Goal: Task Accomplishment & Management: Manage account settings

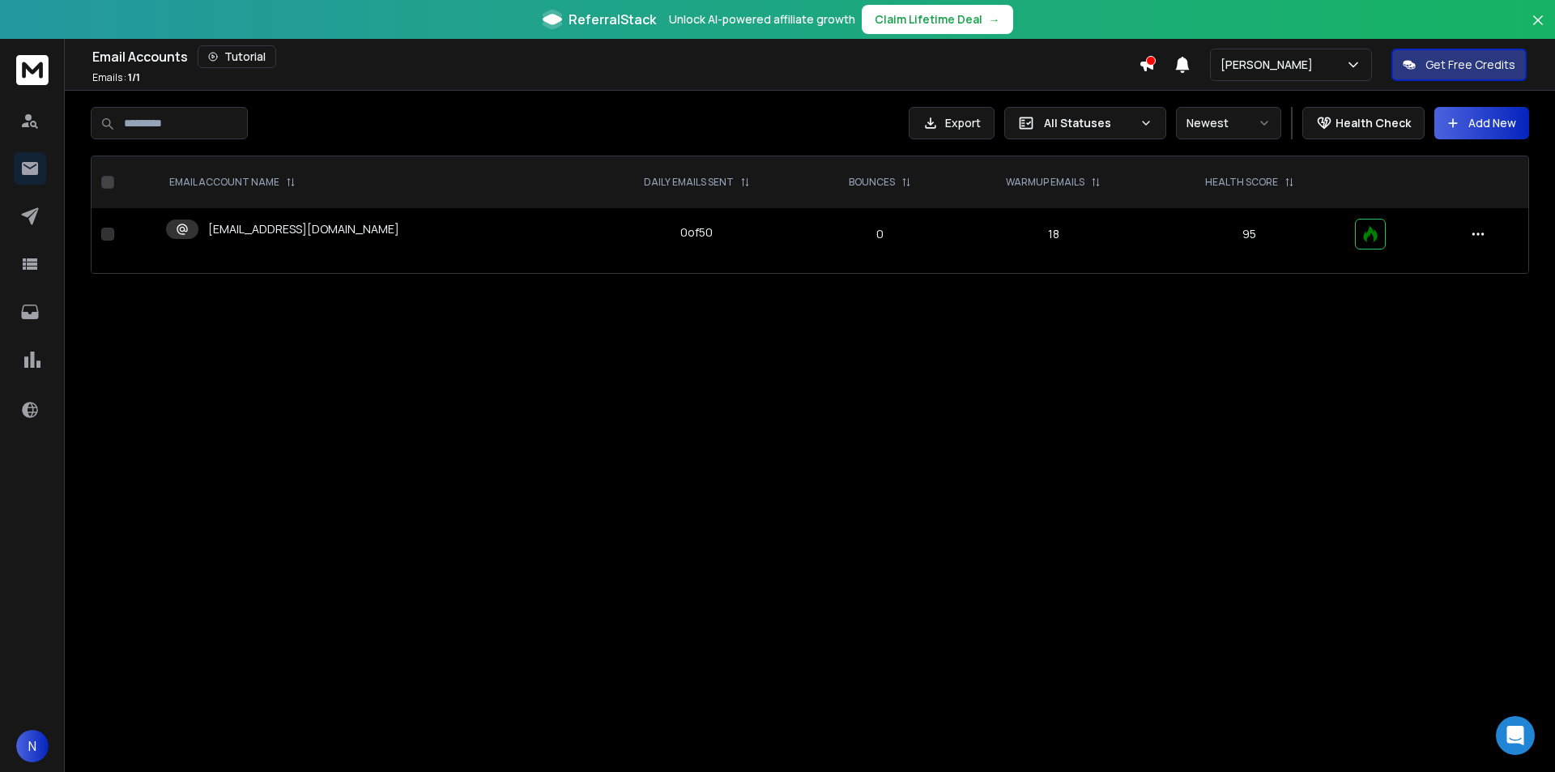
click at [1493, 126] on button "Add New" at bounding box center [1481, 123] width 95 height 32
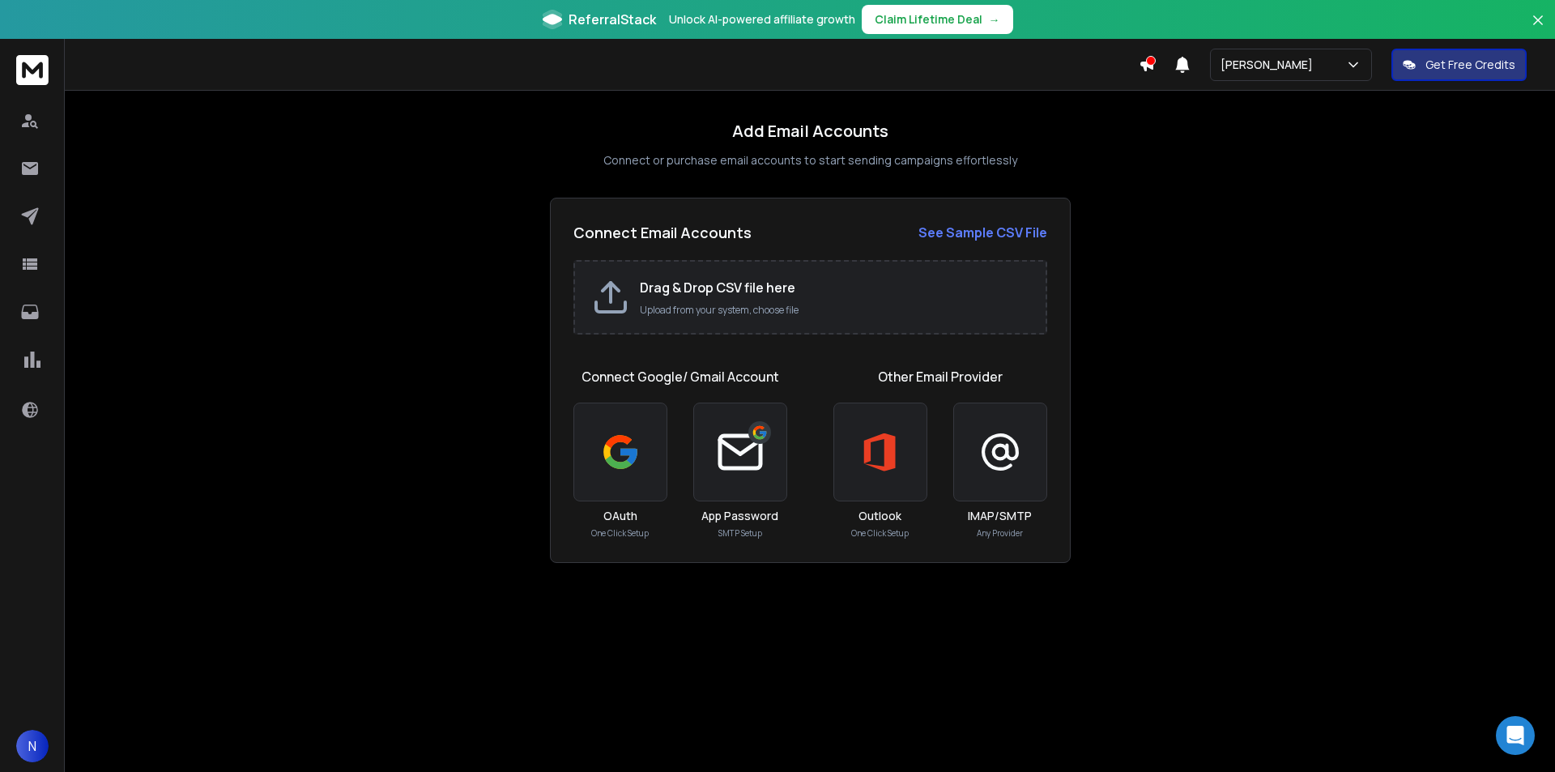
click at [623, 464] on icon at bounding box center [618, 462] width 27 height 14
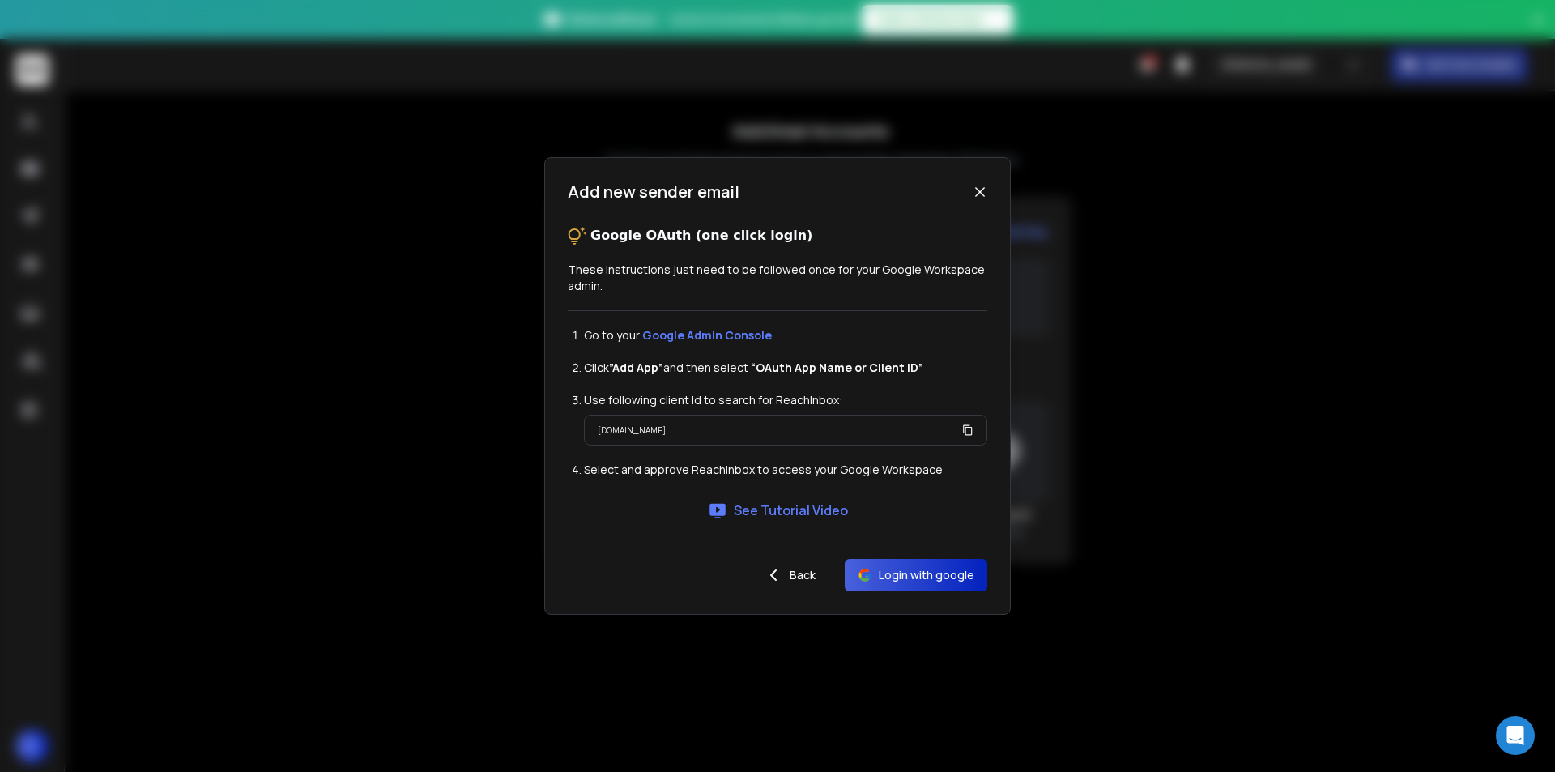
click at [977, 185] on icon at bounding box center [979, 192] width 15 height 15
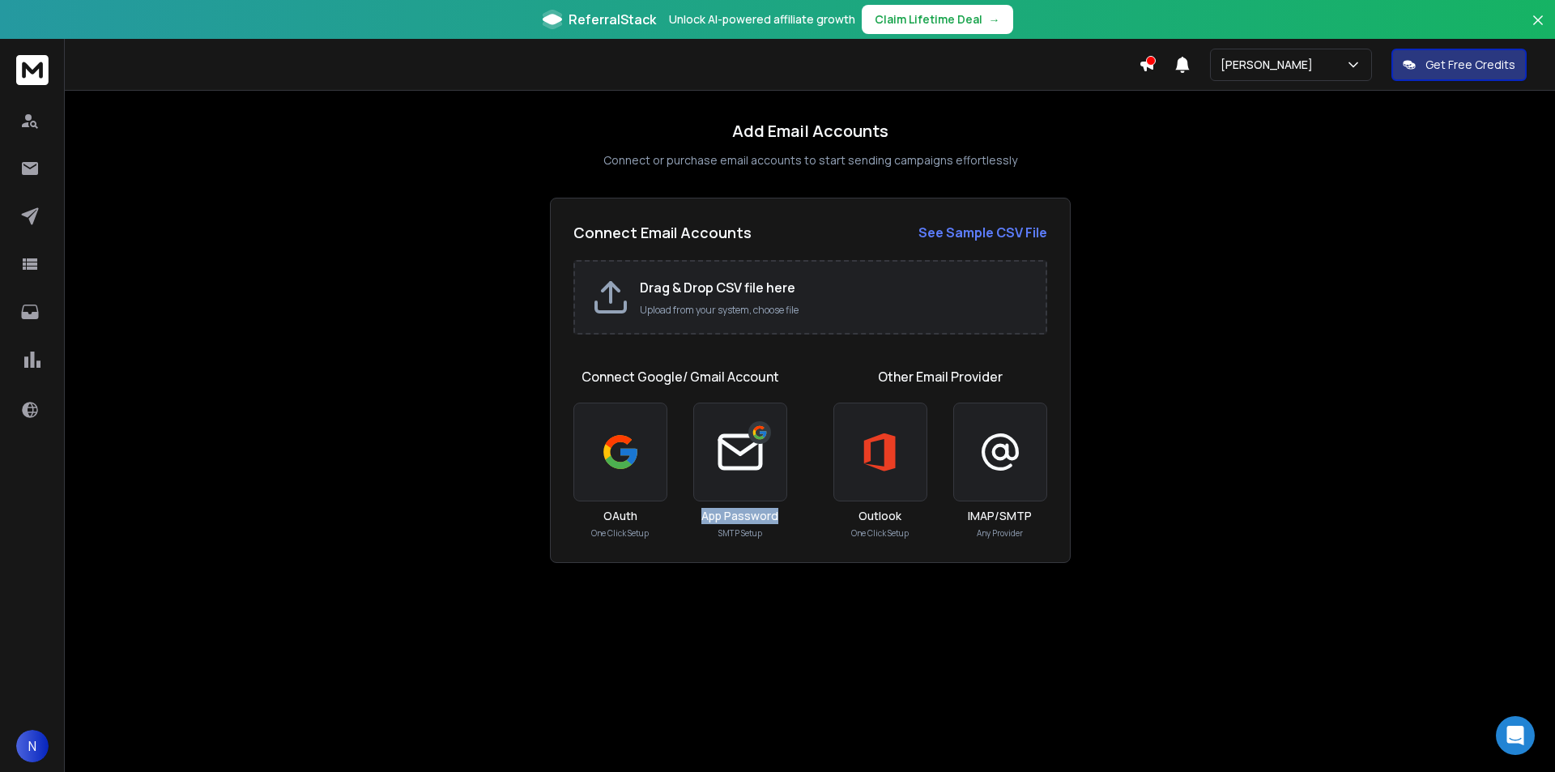
drag, startPoint x: 715, startPoint y: 517, endPoint x: 784, endPoint y: 526, distance: 69.4
click at [784, 526] on div "App Password SMTP Setup" at bounding box center [740, 524] width 94 height 32
click at [797, 531] on div "Connect Google/ Gmail Account OAuth One Click Setup App Password SMTP Setup Oth…" at bounding box center [810, 453] width 474 height 172
click at [589, 457] on div at bounding box center [620, 451] width 94 height 99
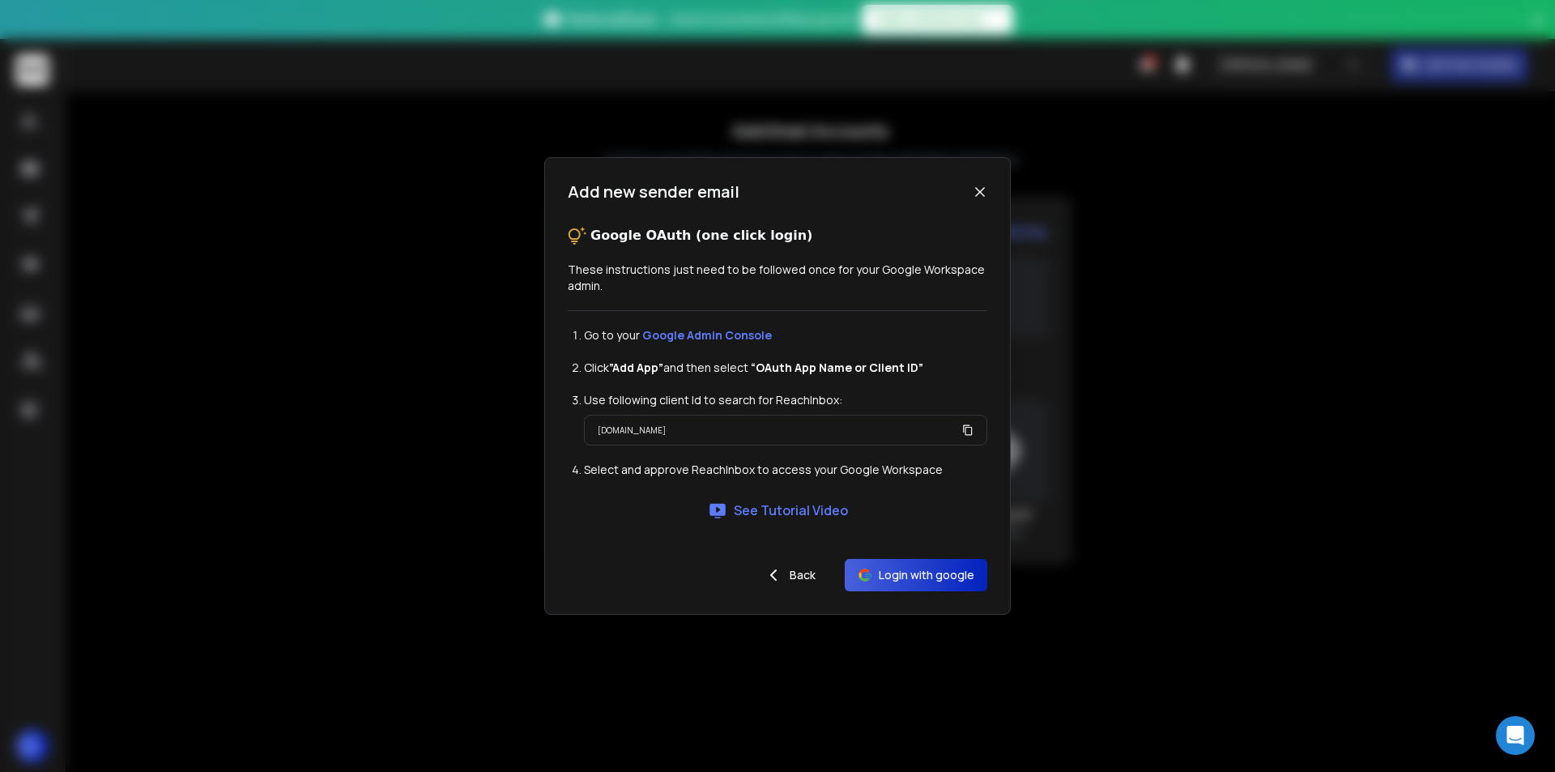
click at [798, 513] on link "See Tutorial Video" at bounding box center [778, 509] width 140 height 19
click at [703, 337] on link "Google Admin Console" at bounding box center [707, 334] width 130 height 15
click at [963, 432] on icon at bounding box center [967, 429] width 11 height 11
click at [717, 330] on link "Google Admin Console" at bounding box center [707, 334] width 130 height 15
click at [965, 427] on icon at bounding box center [967, 429] width 11 height 11
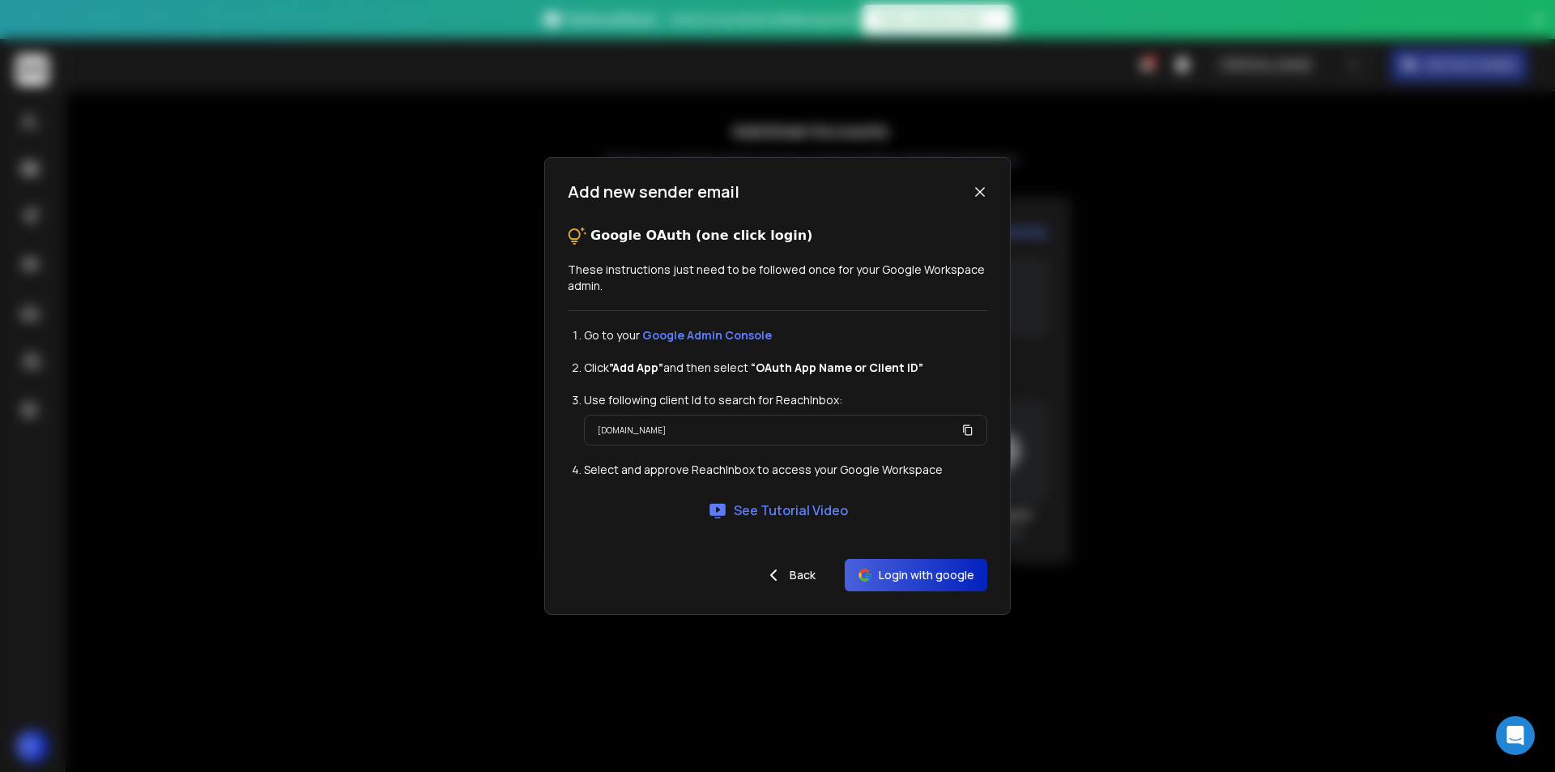
click at [921, 581] on button "Login with google" at bounding box center [916, 575] width 143 height 32
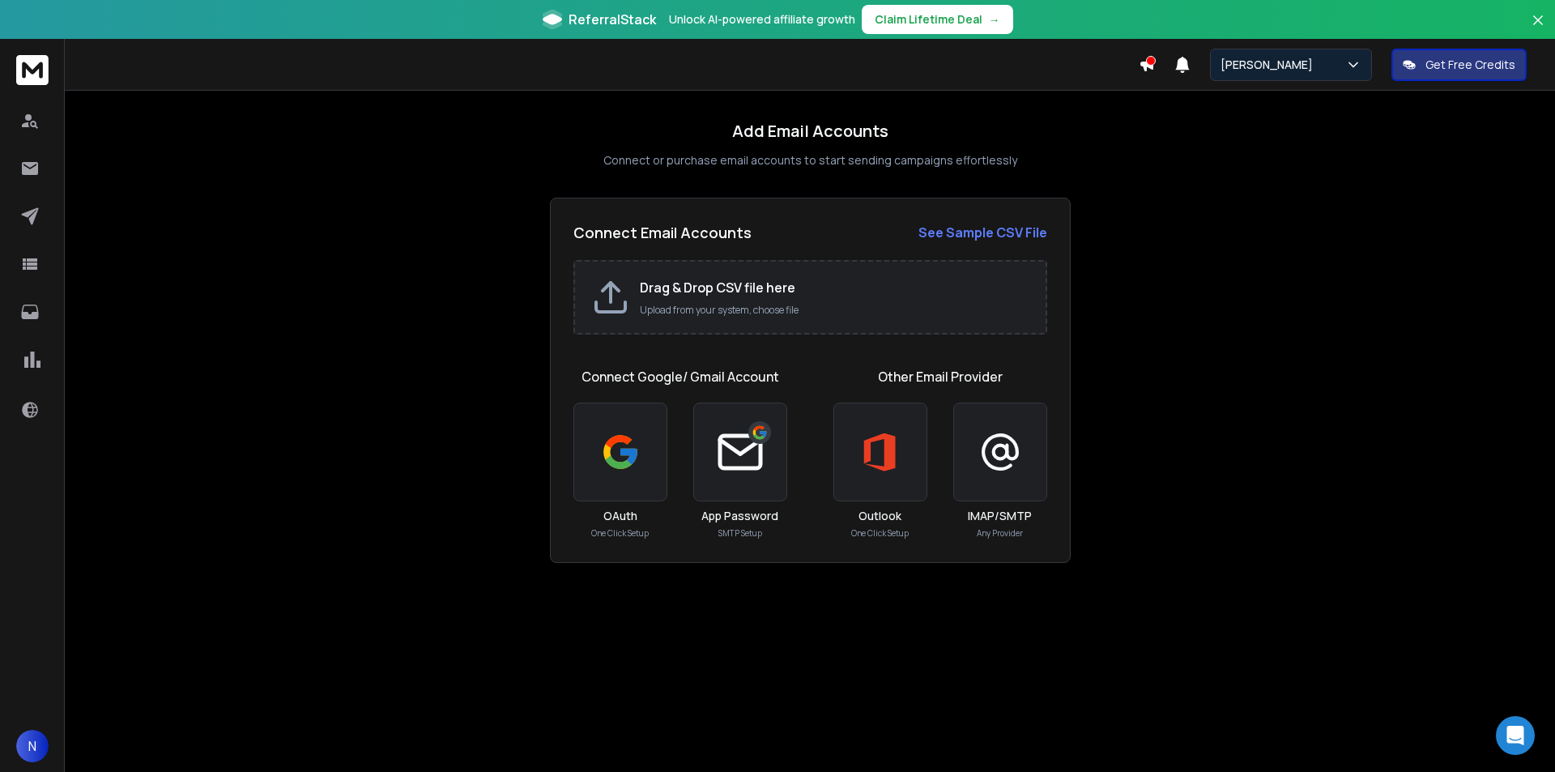
click at [1302, 66] on div "[PERSON_NAME]" at bounding box center [1290, 65] width 141 height 16
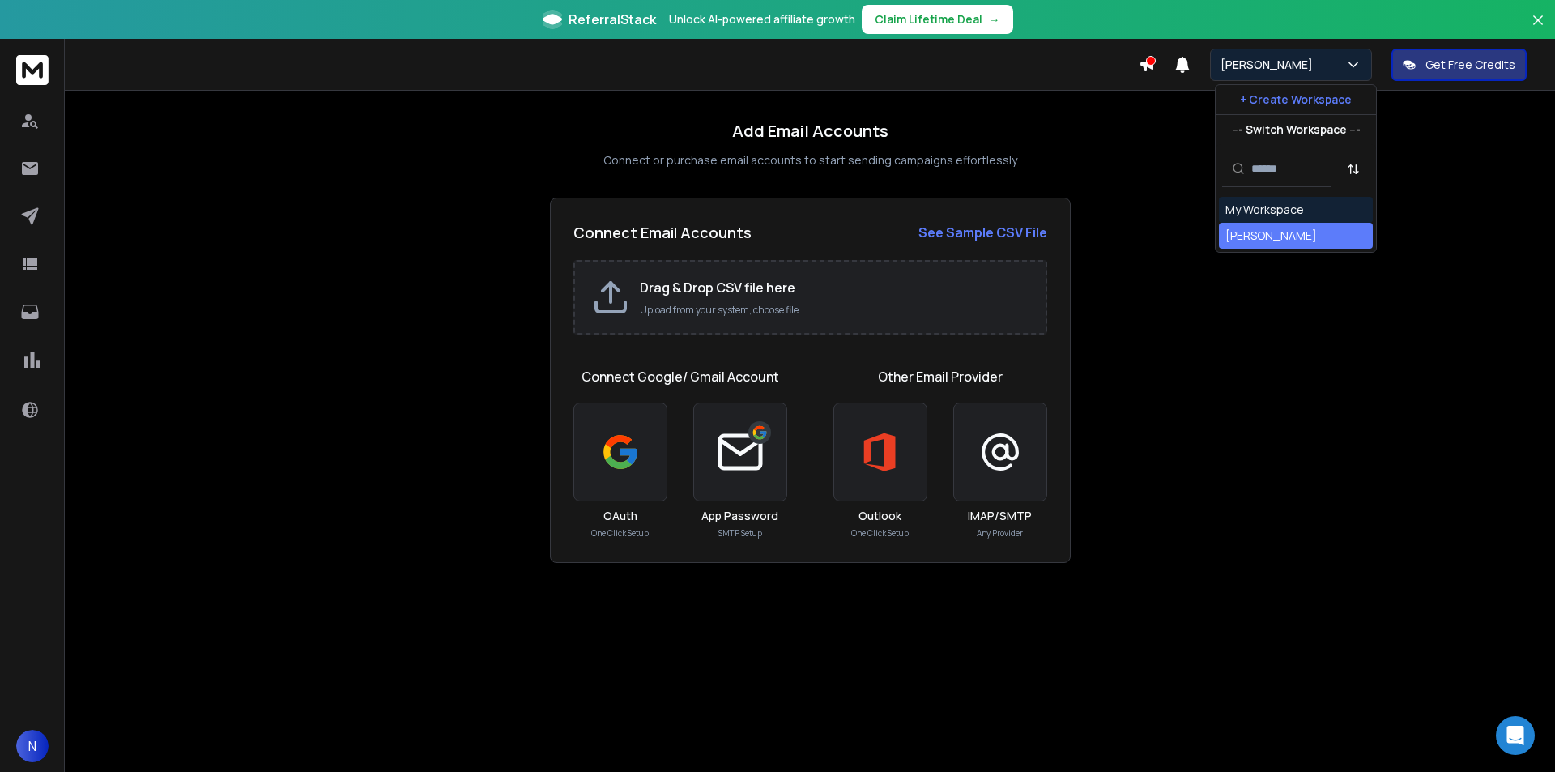
click at [1302, 66] on div "[PERSON_NAME]" at bounding box center [1290, 65] width 141 height 16
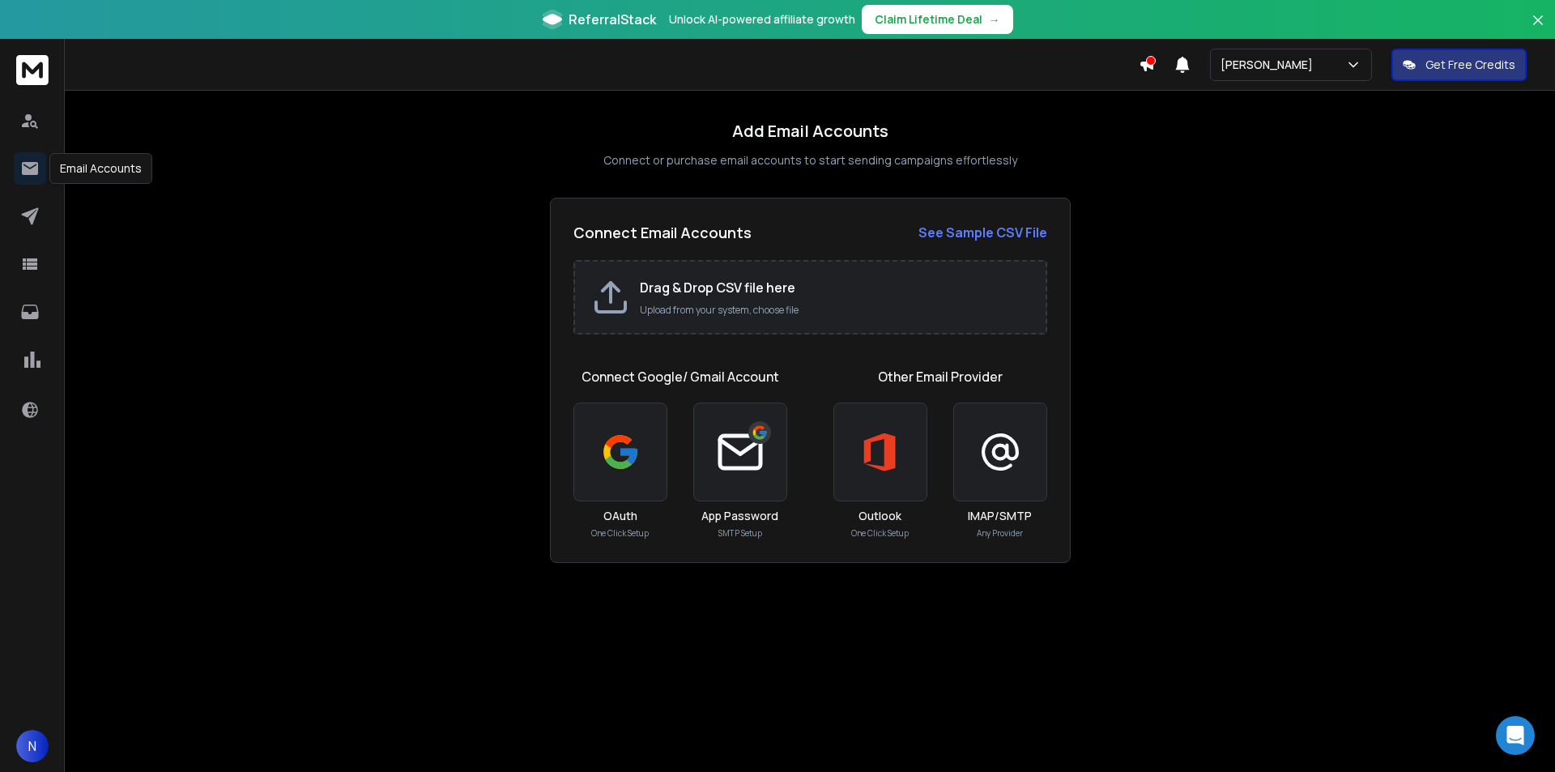
click at [25, 168] on icon at bounding box center [30, 168] width 16 height 13
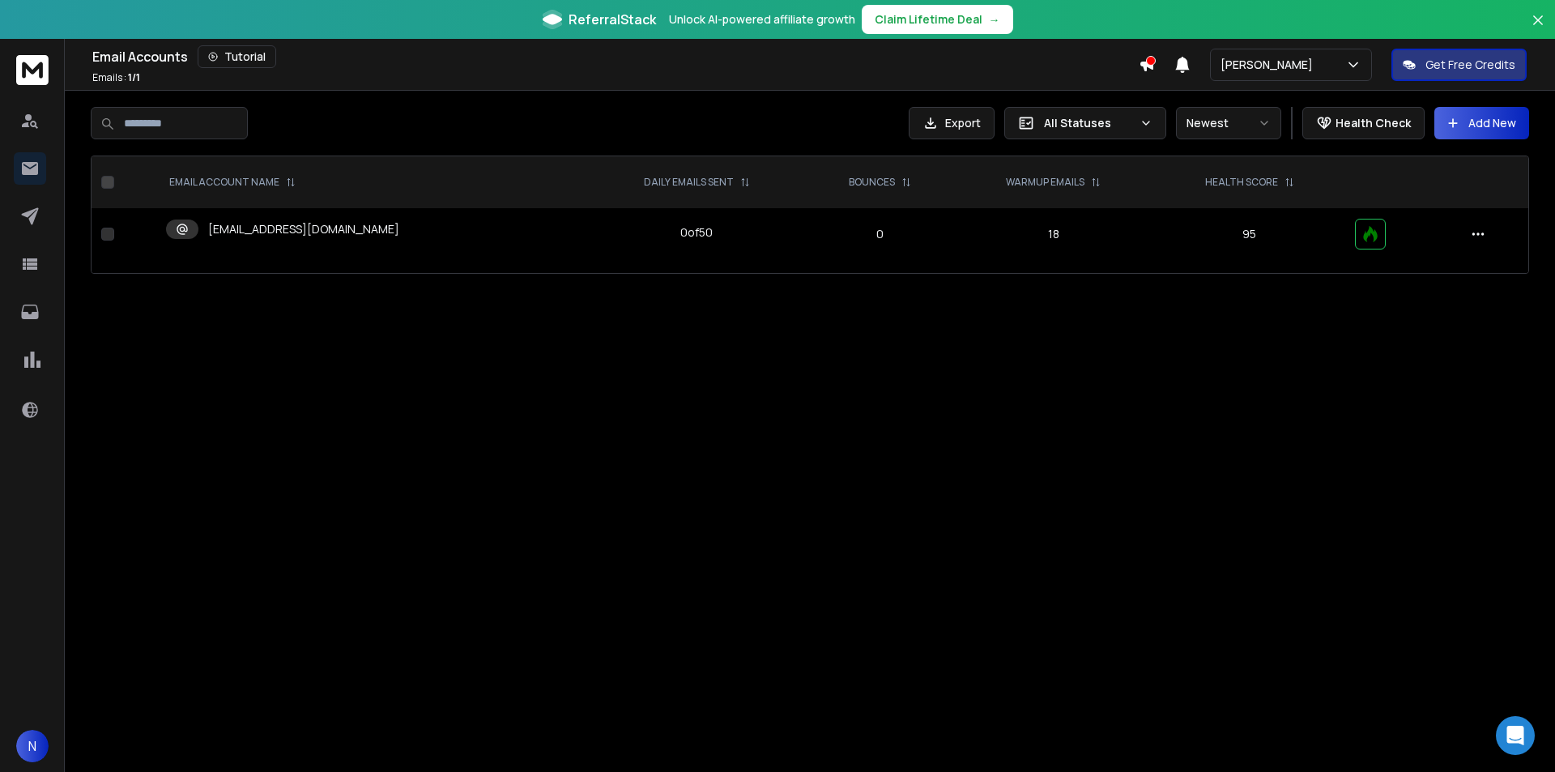
click at [1209, 252] on td "95" at bounding box center [1249, 234] width 191 height 52
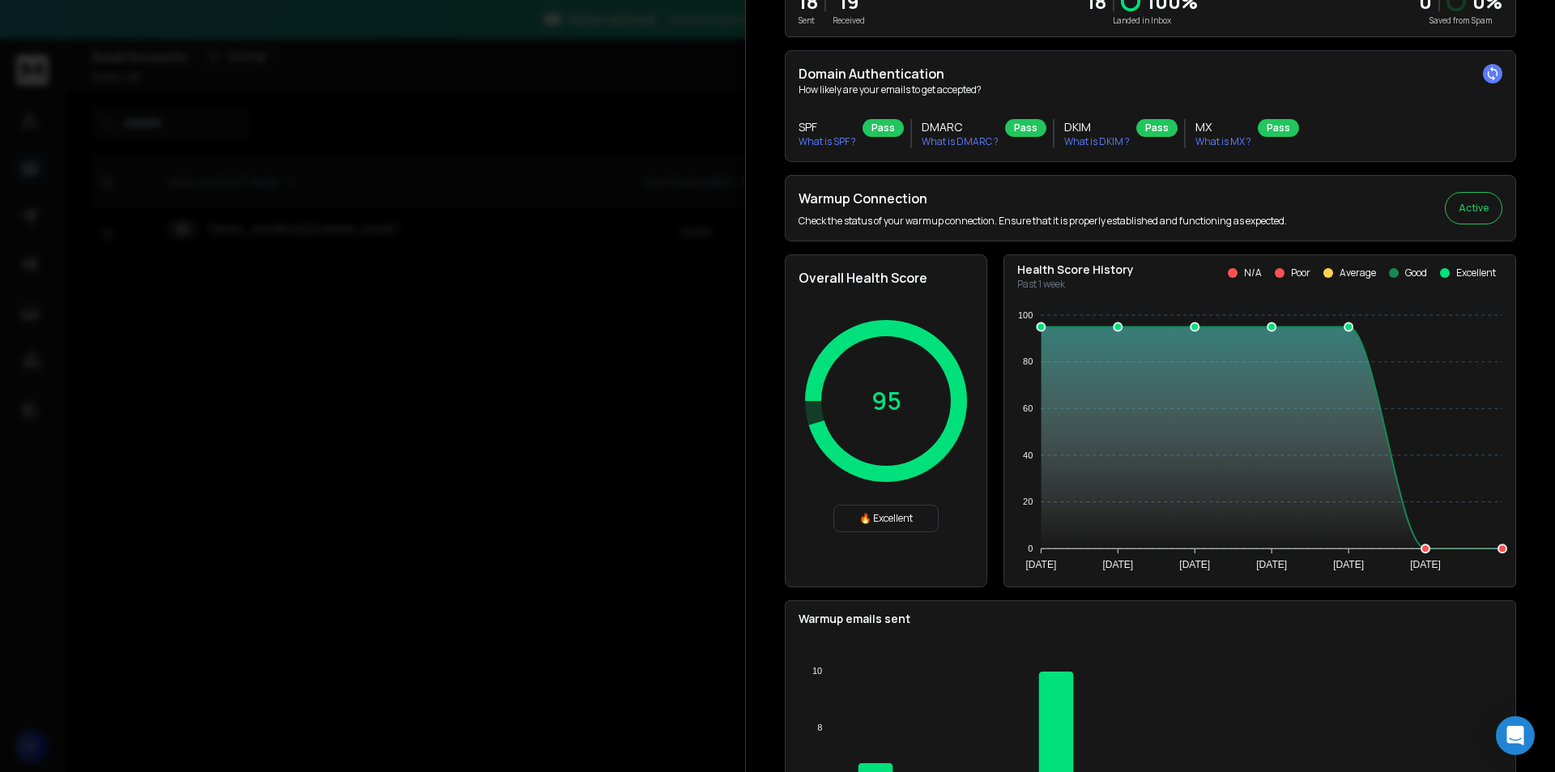
scroll to position [324, 0]
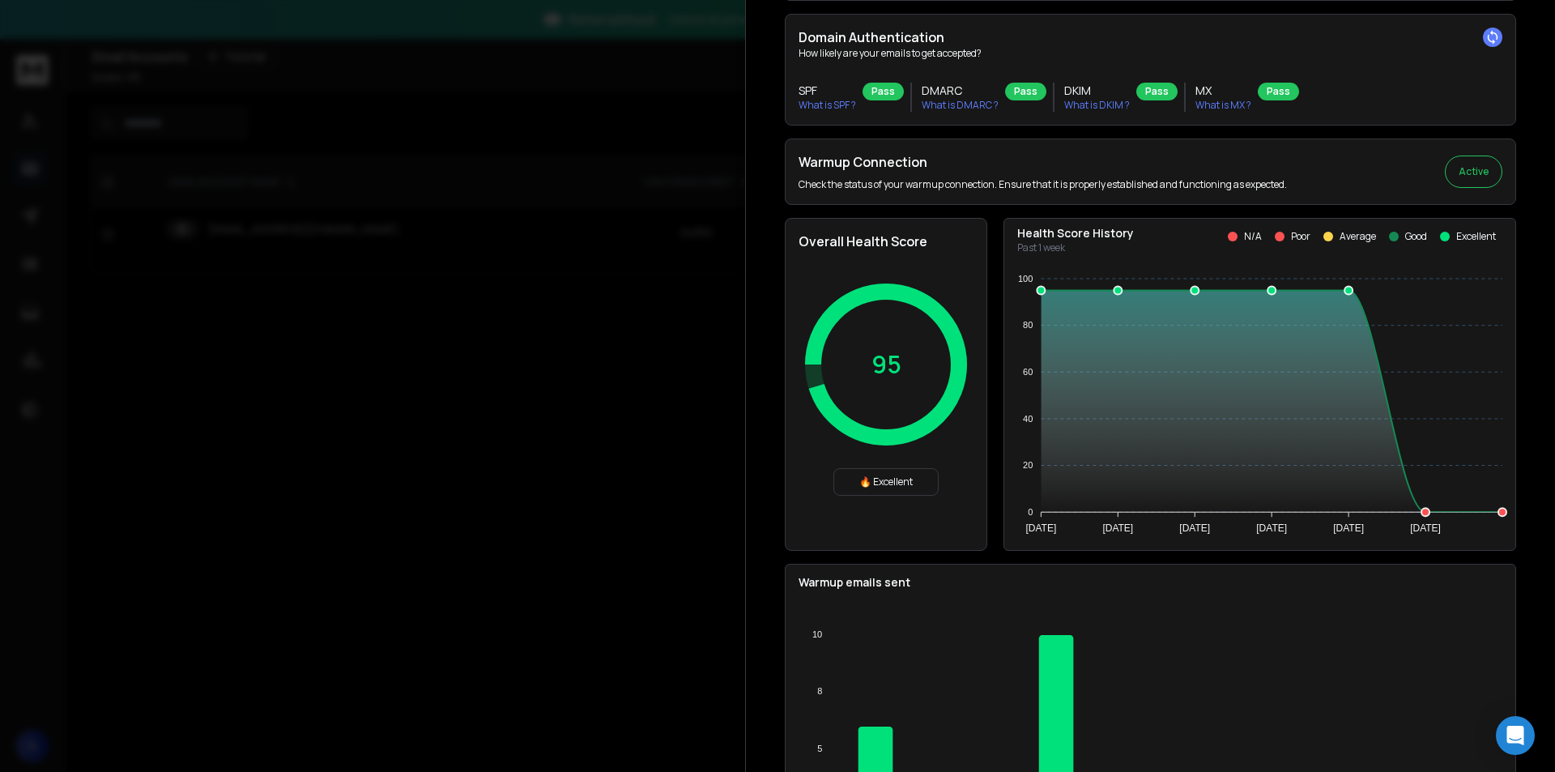
click at [372, 372] on div at bounding box center [777, 386] width 1555 height 772
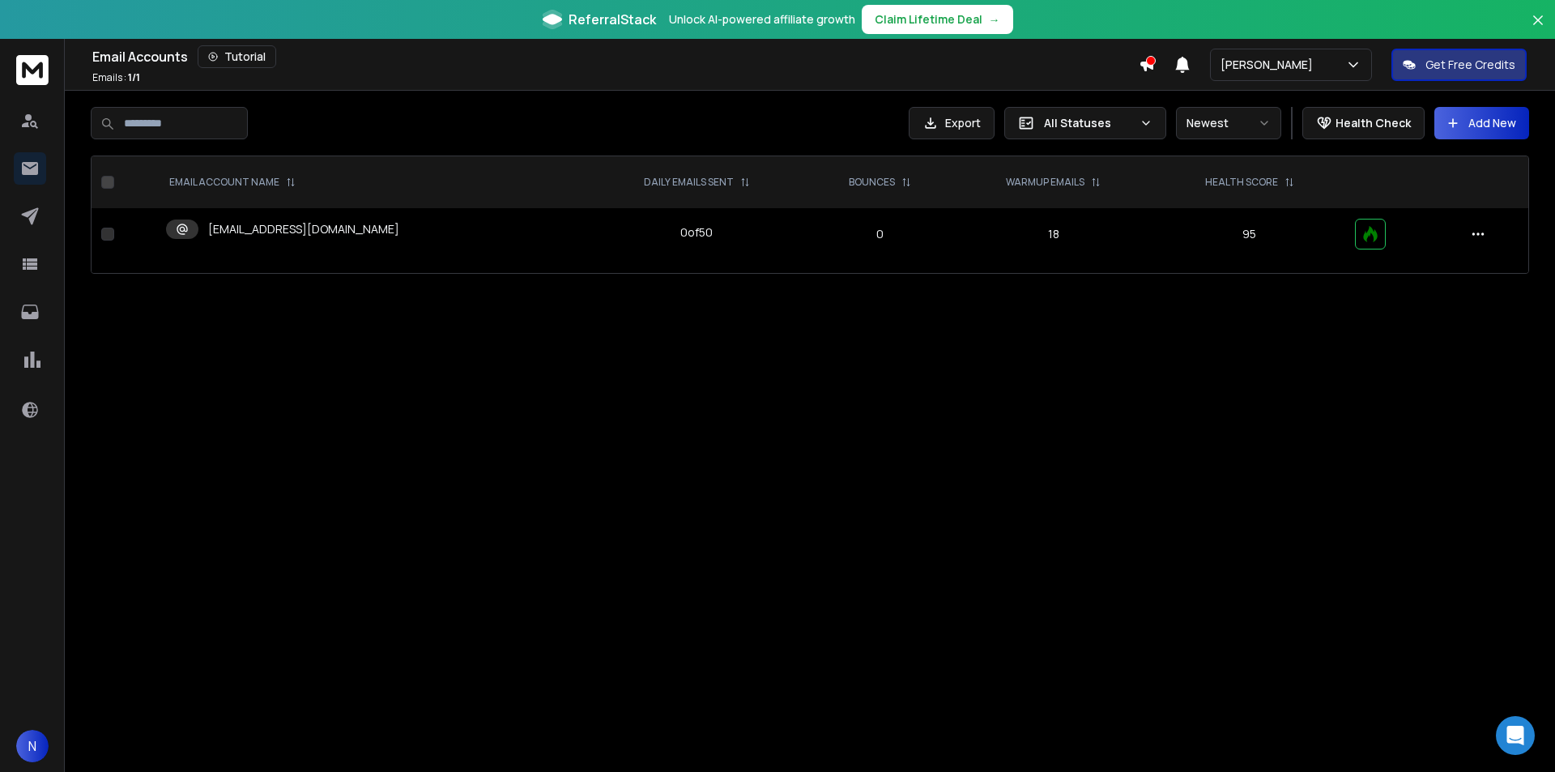
click at [1497, 125] on button "Add New" at bounding box center [1481, 123] width 95 height 32
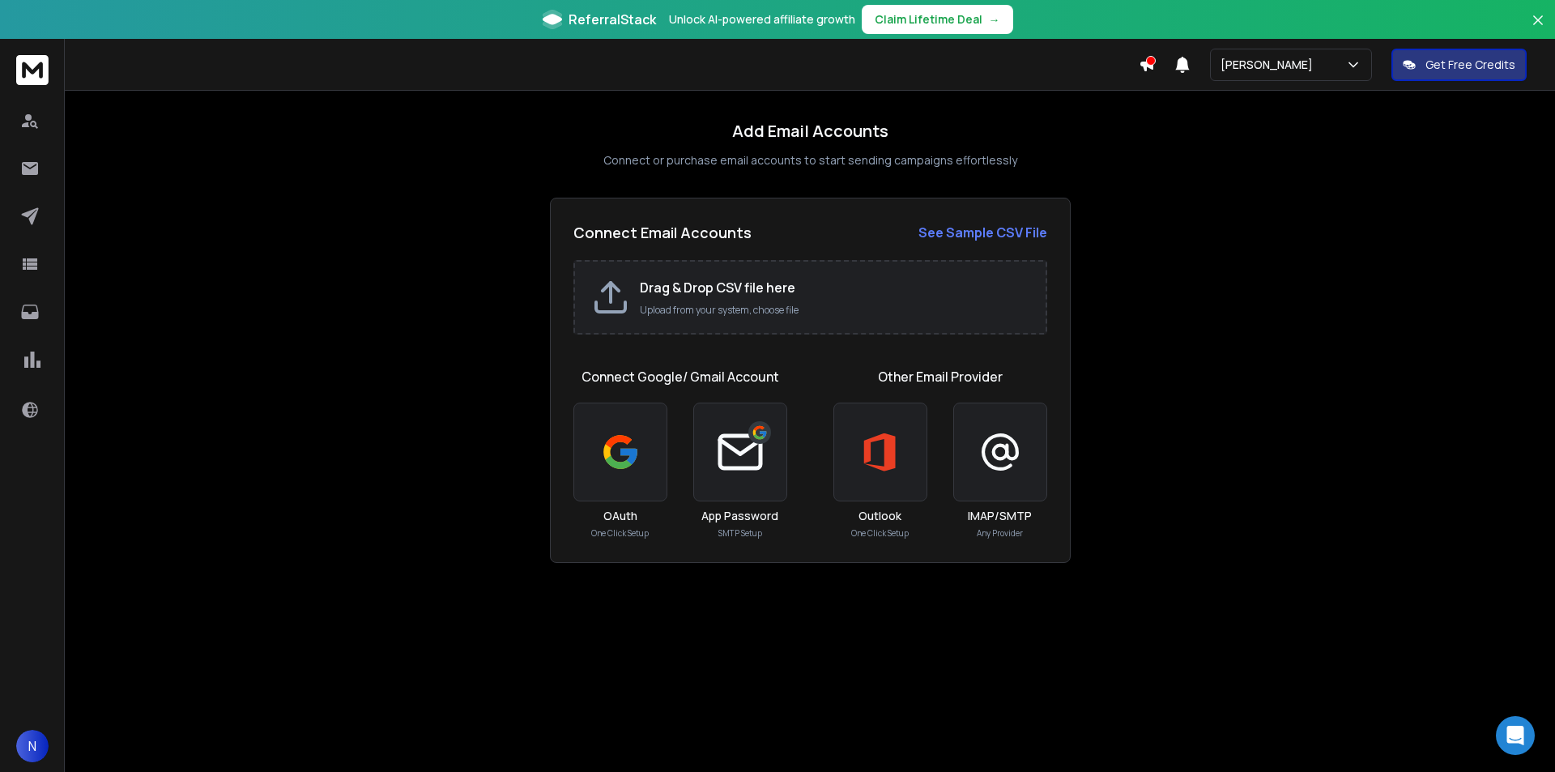
click at [611, 451] on icon at bounding box center [620, 452] width 40 height 49
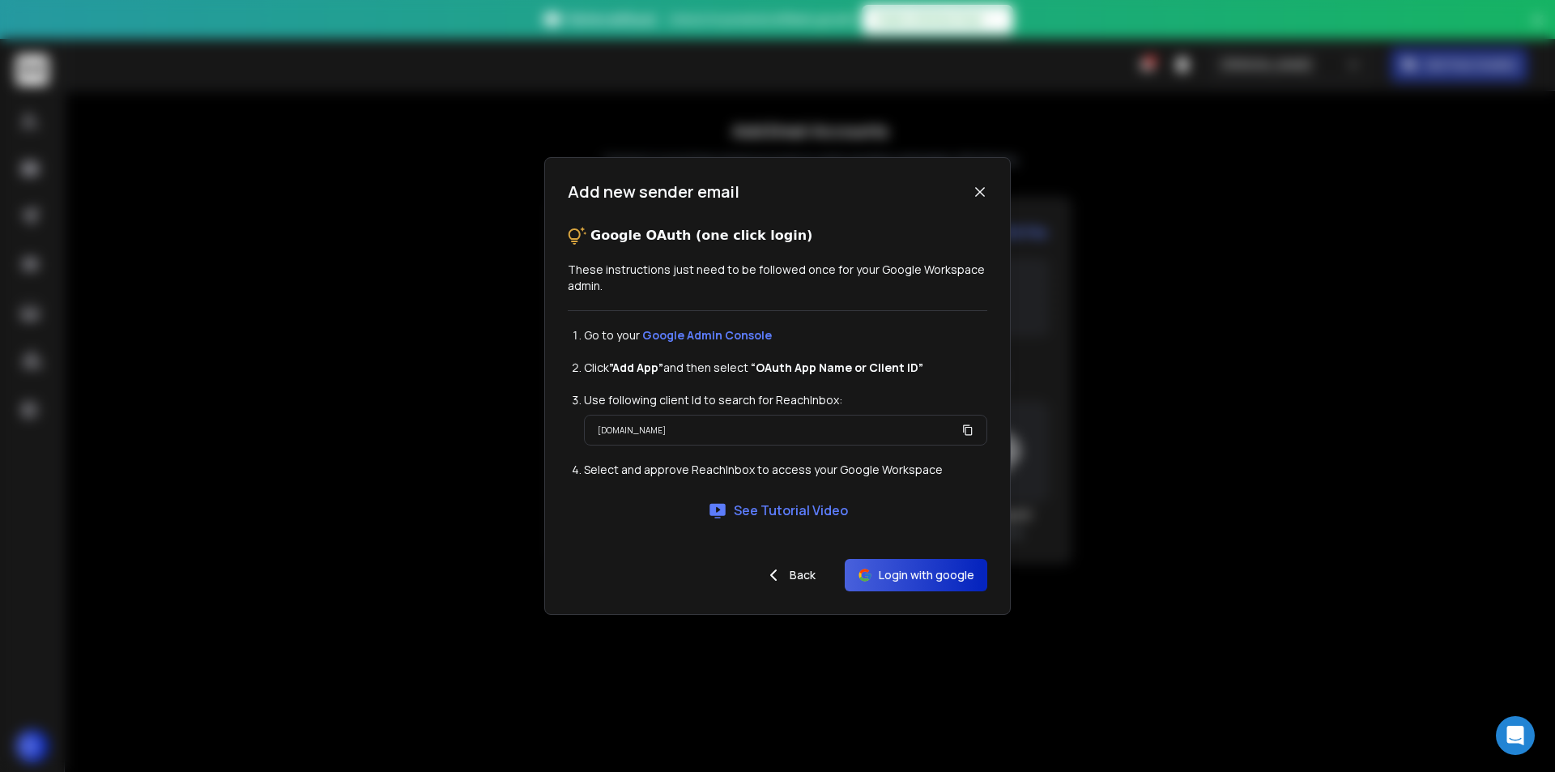
click at [728, 334] on link "Google Admin Console" at bounding box center [707, 334] width 130 height 15
click at [977, 185] on icon at bounding box center [979, 192] width 15 height 15
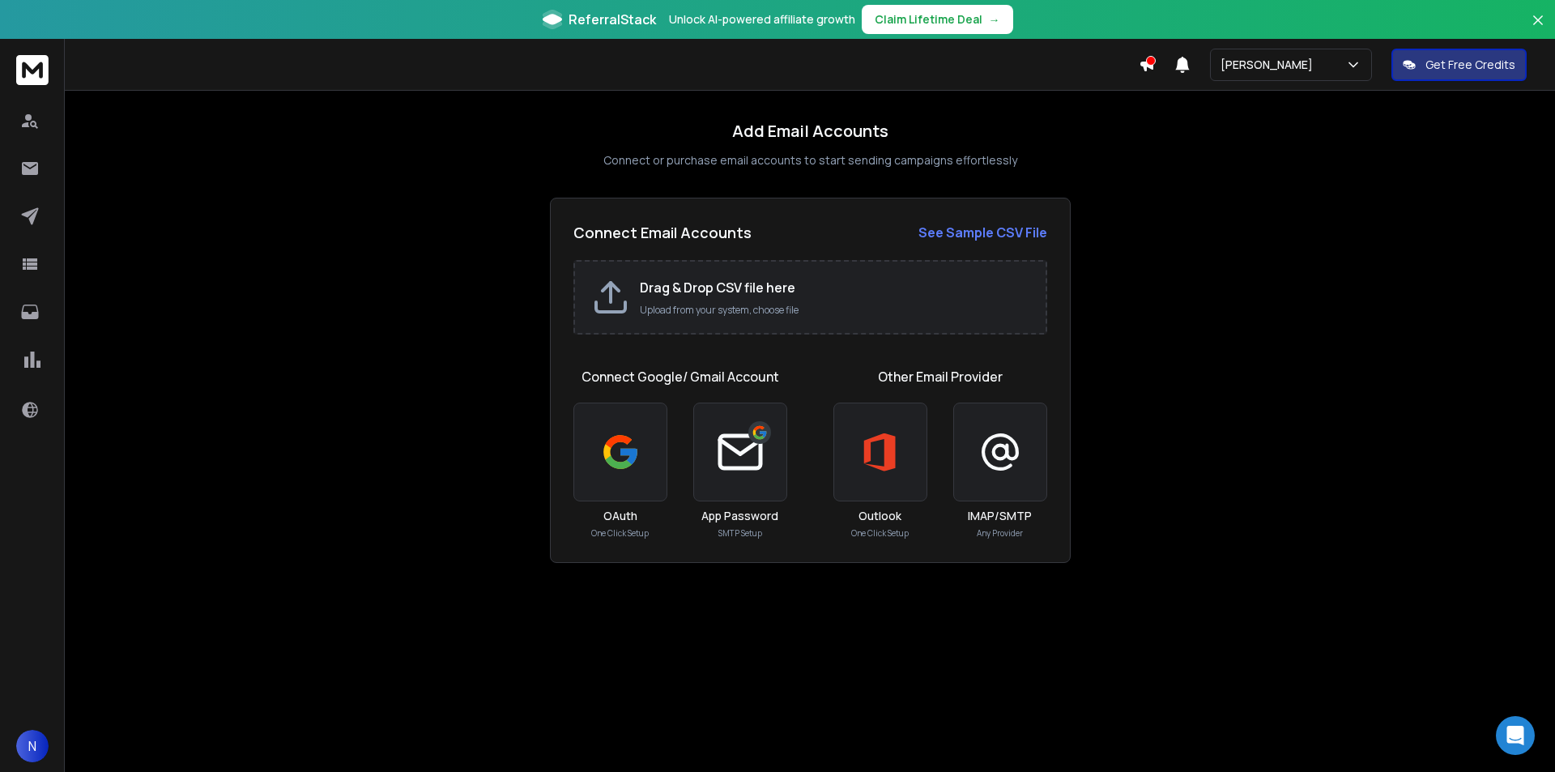
click at [747, 465] on icon at bounding box center [740, 452] width 49 height 49
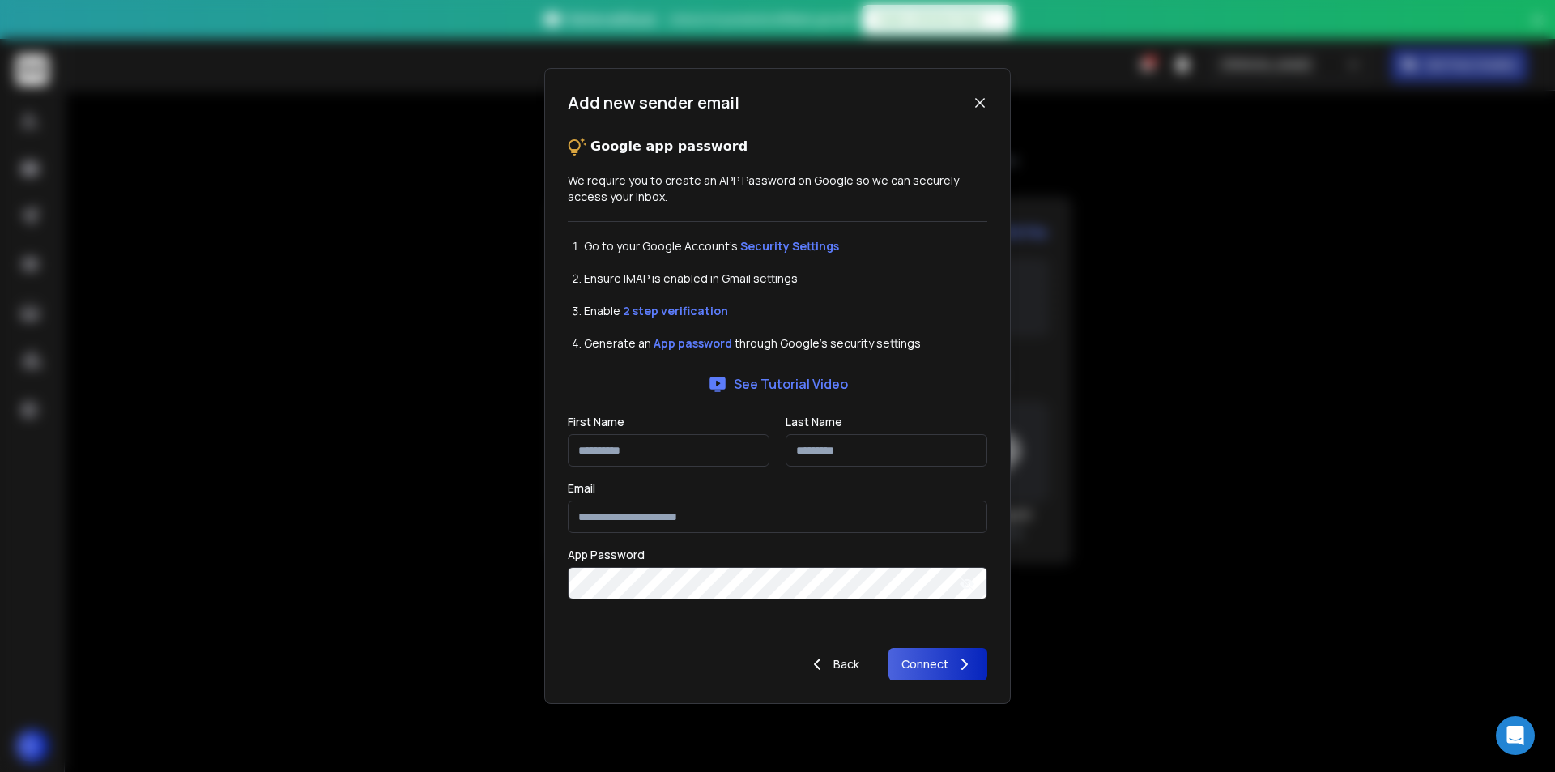
click at [738, 549] on div "App Password" at bounding box center [777, 554] width 419 height 11
click at [784, 378] on link "See Tutorial Video" at bounding box center [778, 383] width 140 height 19
click at [666, 449] on input "text" at bounding box center [669, 450] width 202 height 32
click at [615, 445] on input "**" at bounding box center [669, 450] width 202 height 32
type input "*******"
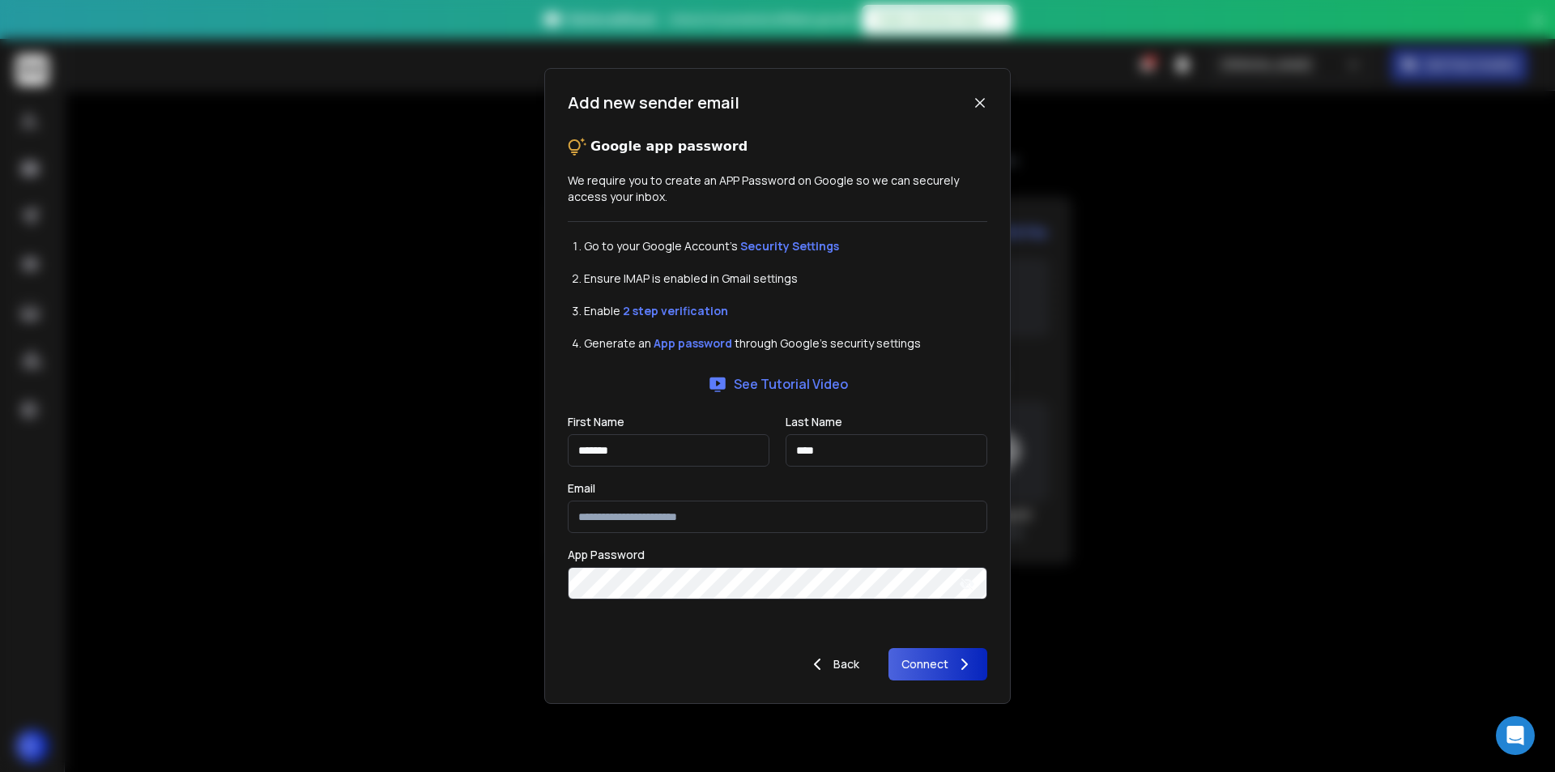
type input "****"
type input "**********"
click at [952, 660] on button "Connect" at bounding box center [937, 664] width 99 height 32
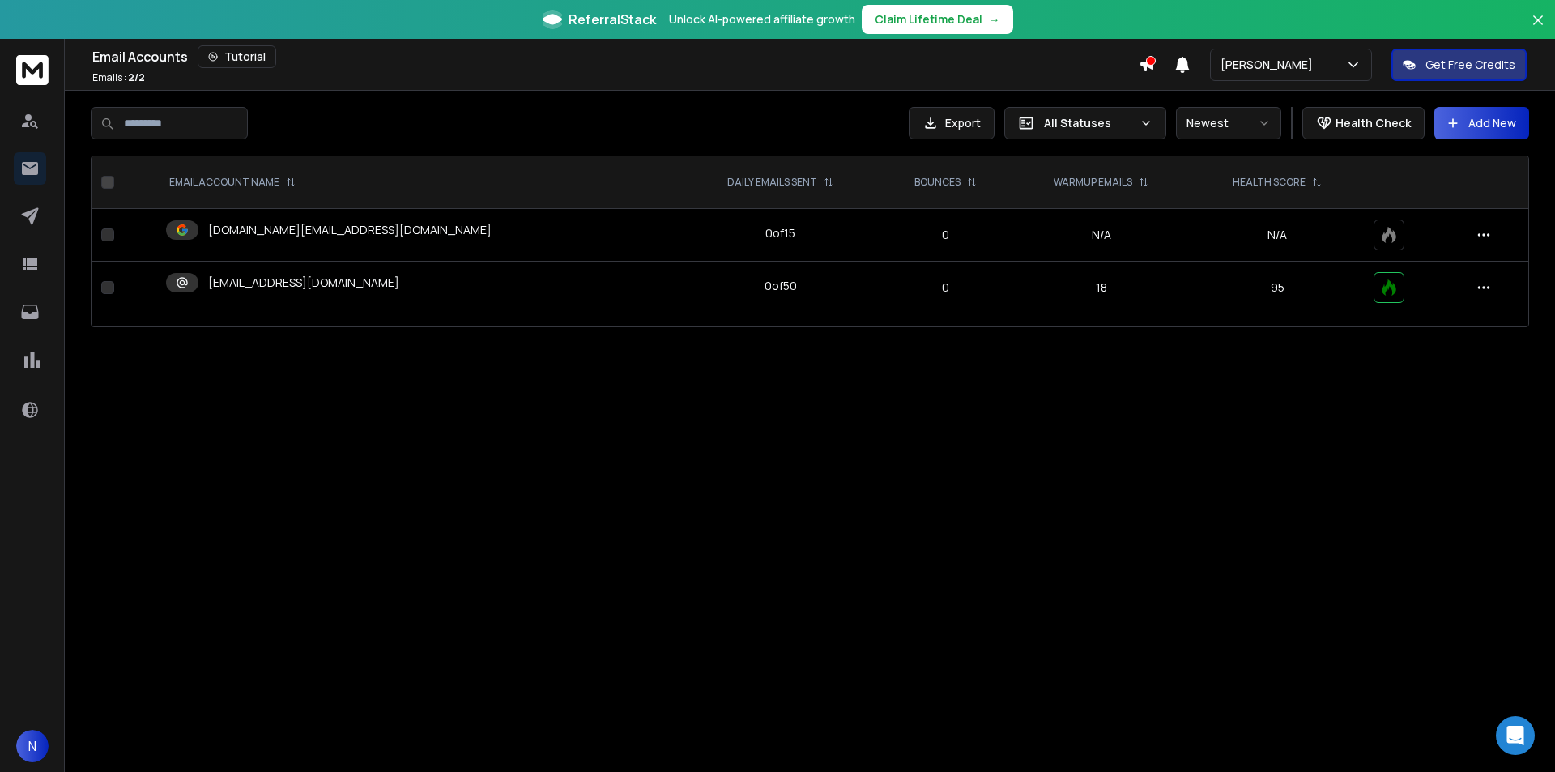
click at [1124, 237] on td "N/A" at bounding box center [1101, 235] width 181 height 53
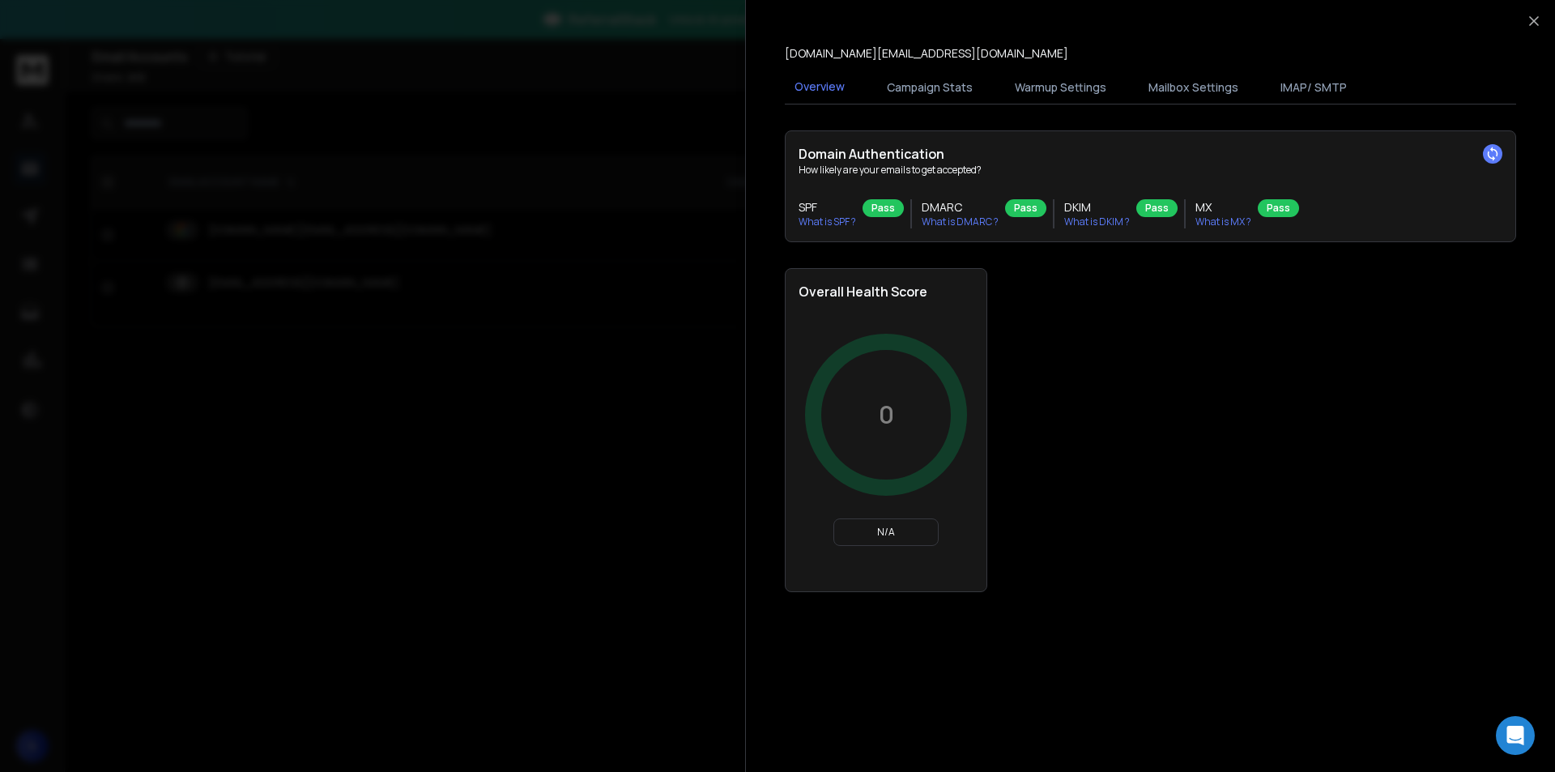
click at [1060, 86] on button "Warmup Settings" at bounding box center [1060, 88] width 111 height 36
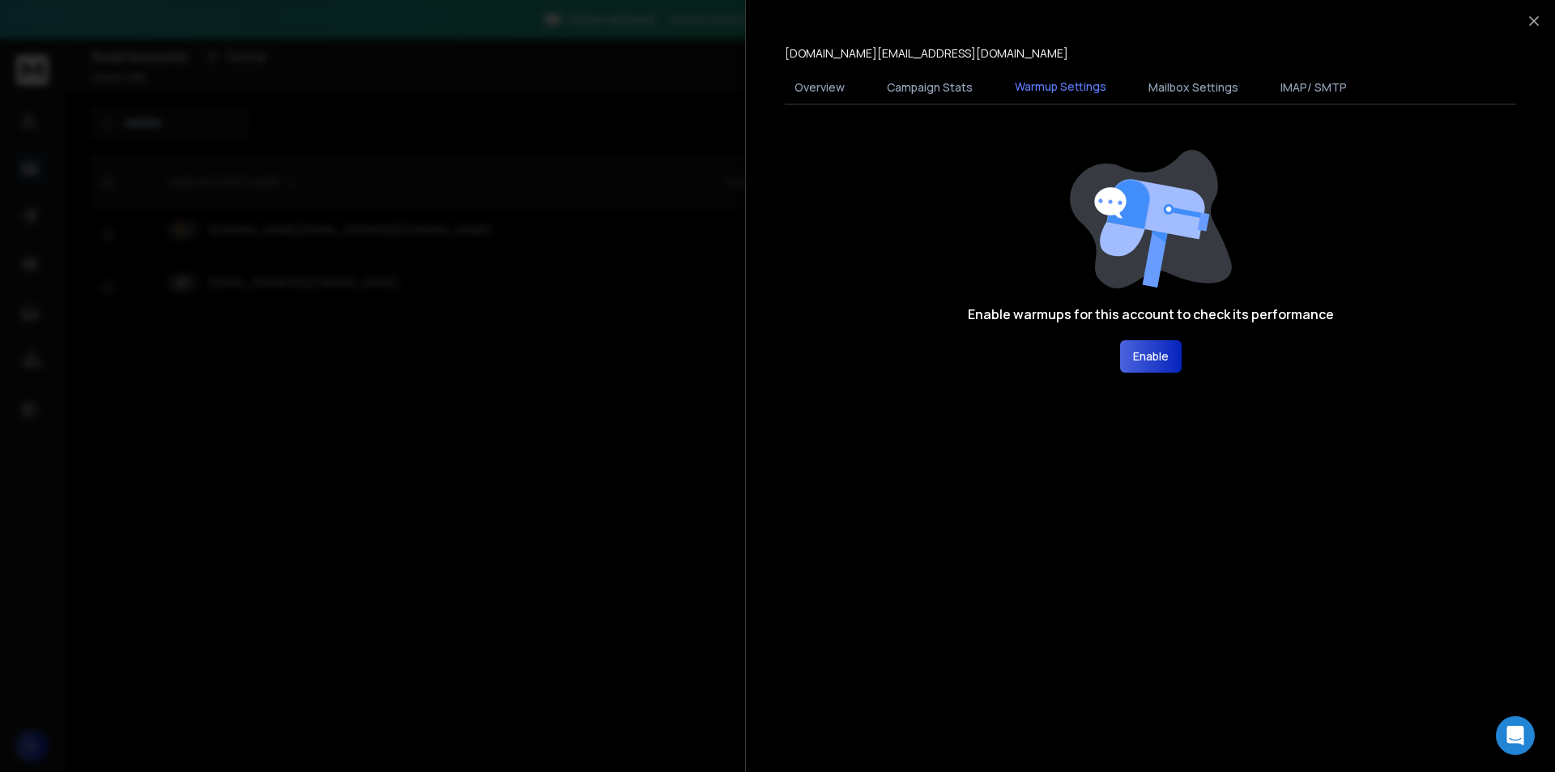
click at [1133, 362] on button "Enable" at bounding box center [1151, 356] width 62 height 32
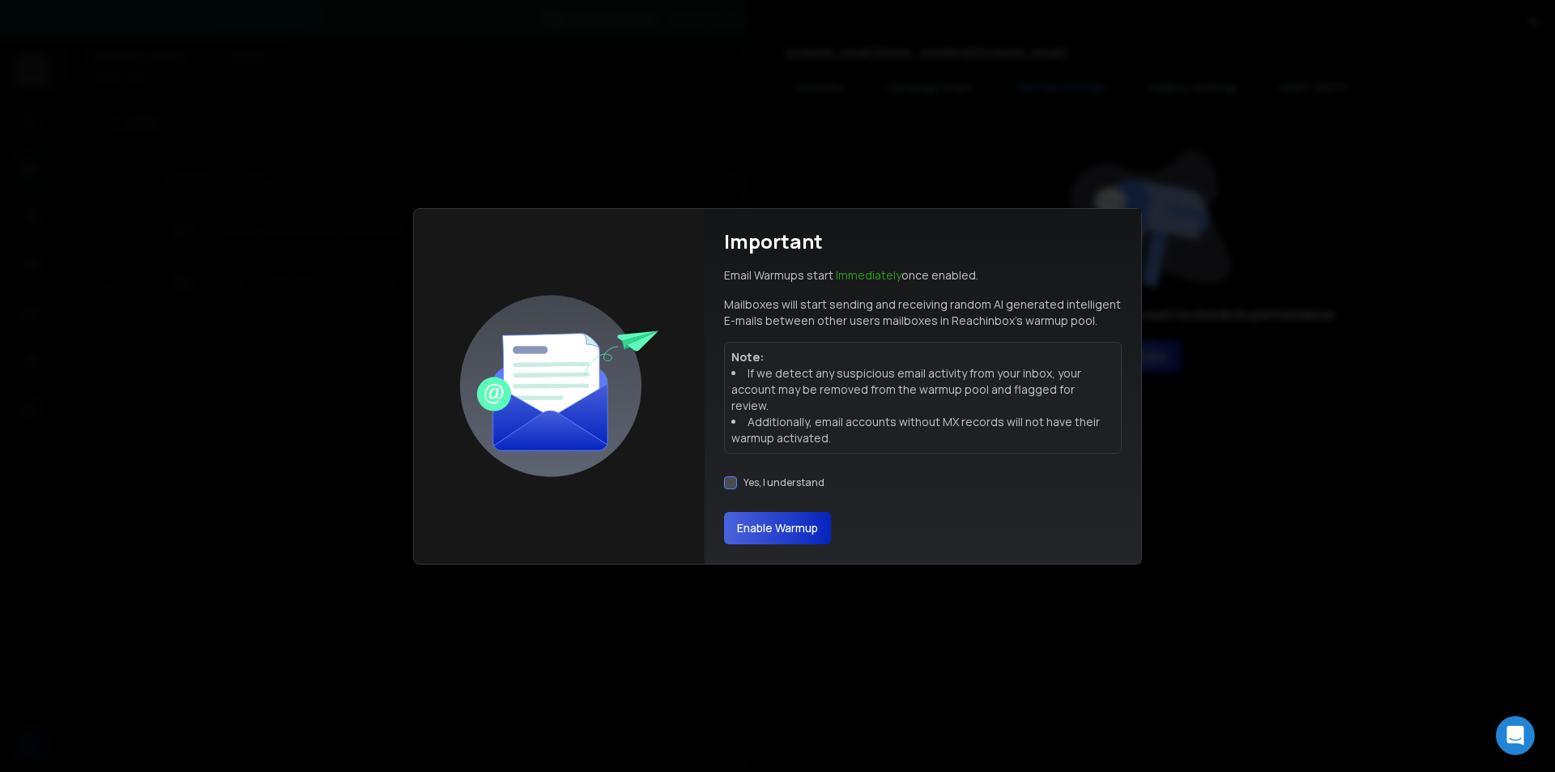
click at [735, 476] on button "Yes, I understand" at bounding box center [730, 482] width 13 height 13
click at [778, 520] on button "Enable Warmup" at bounding box center [777, 528] width 107 height 32
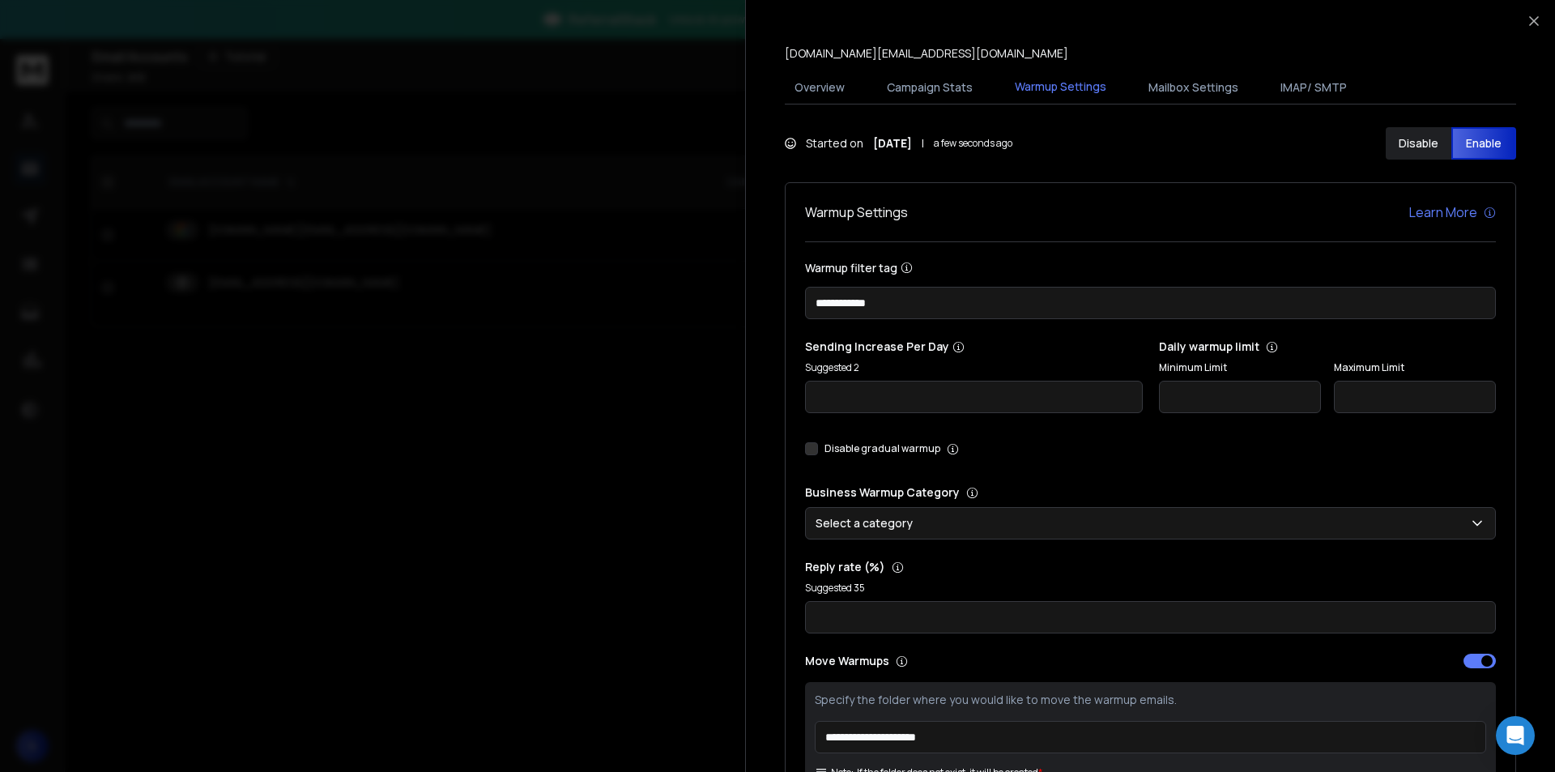
click at [842, 83] on button "Overview" at bounding box center [820, 88] width 70 height 36
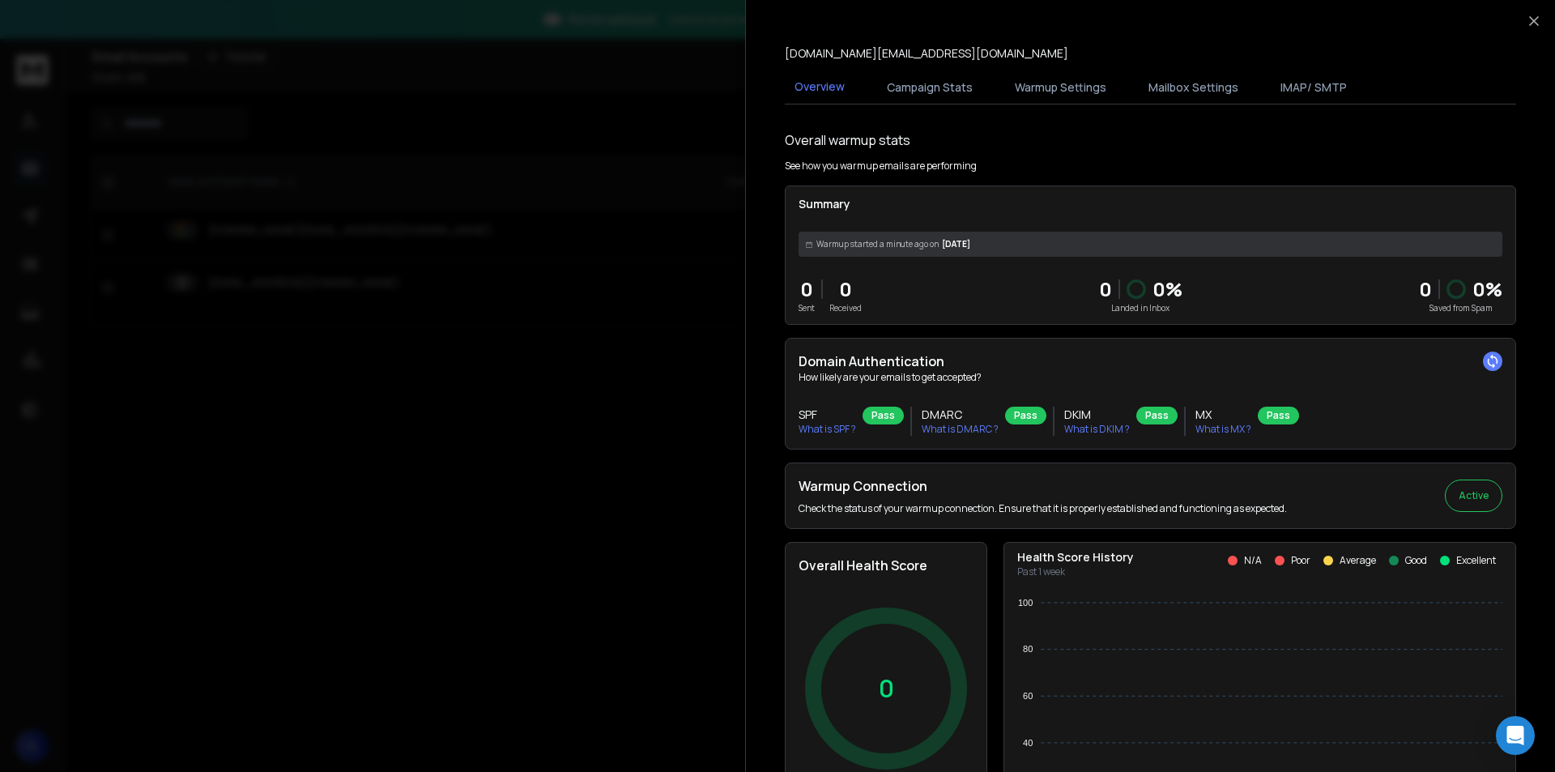
click at [598, 475] on div at bounding box center [777, 386] width 1555 height 772
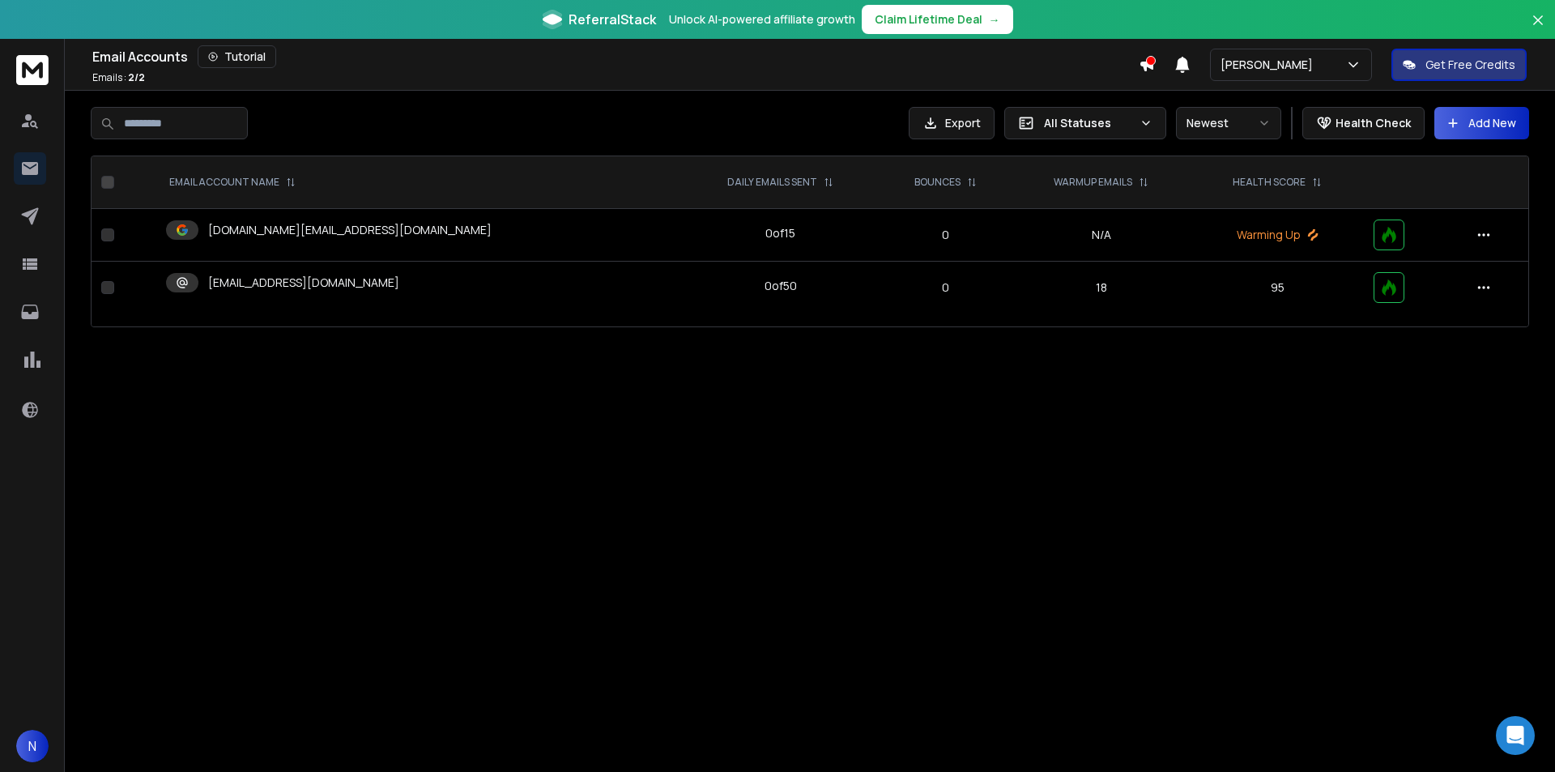
click at [1462, 117] on button "Add New" at bounding box center [1481, 123] width 95 height 32
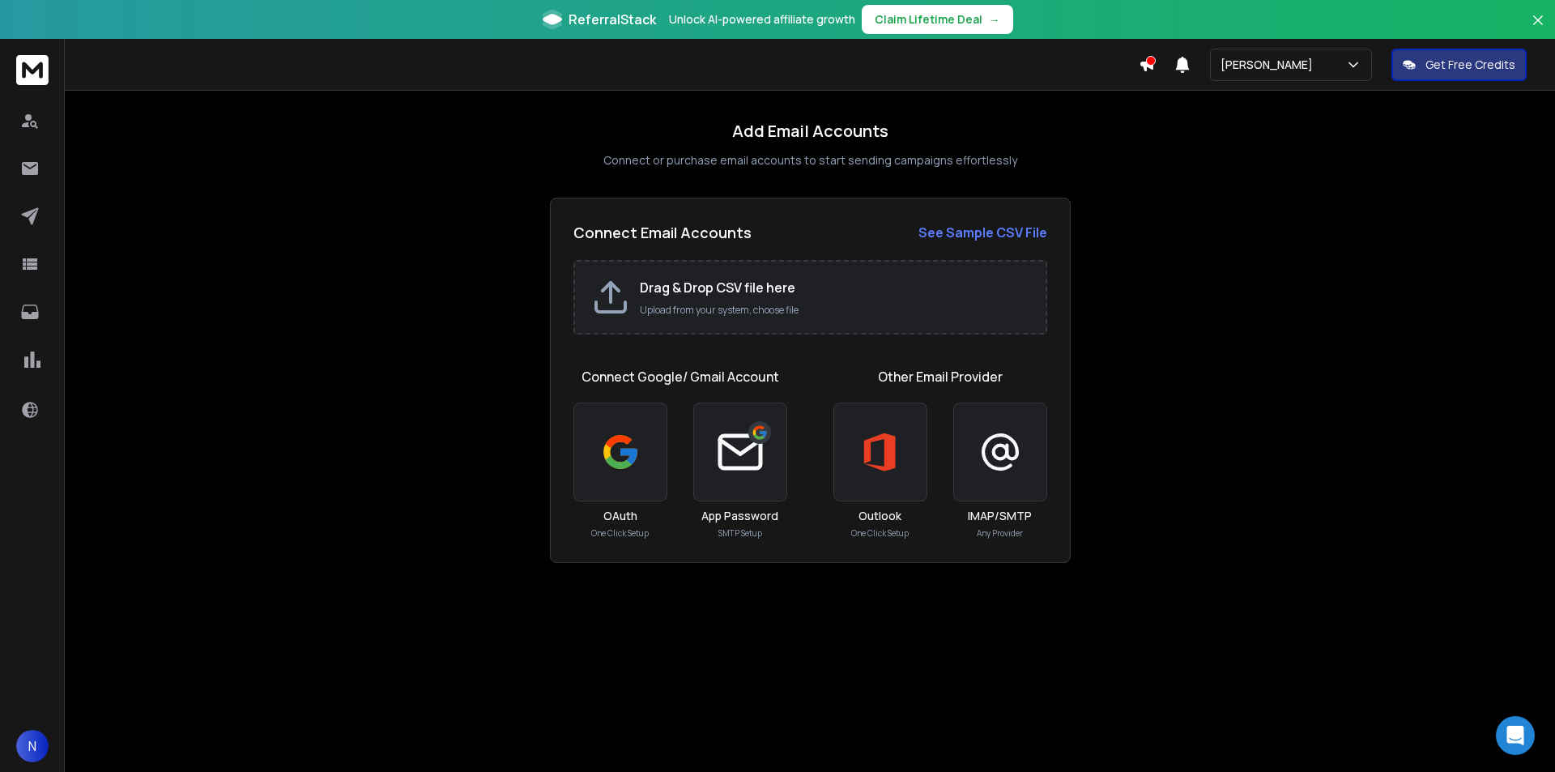
click at [746, 484] on div at bounding box center [740, 451] width 94 height 99
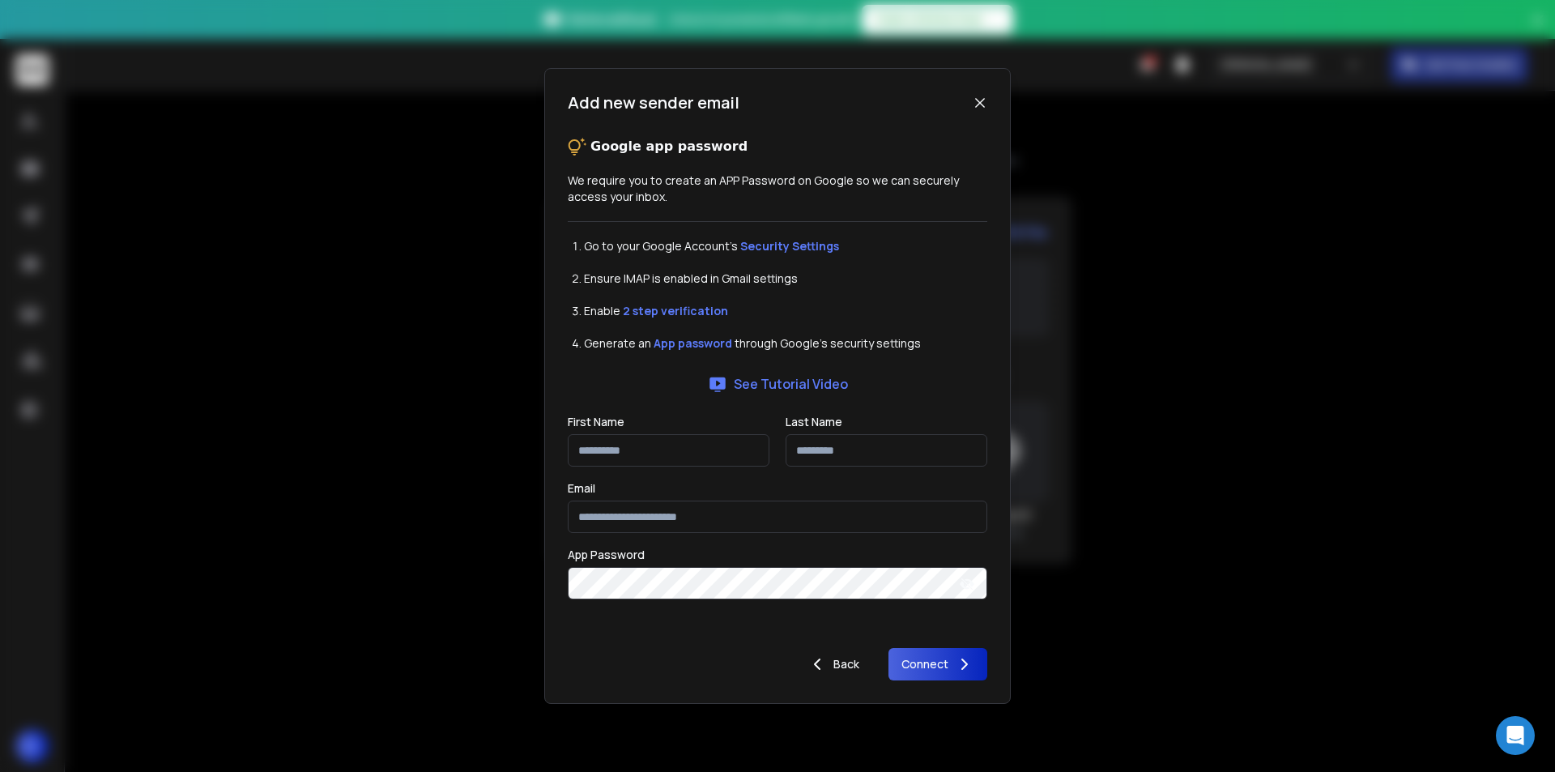
click at [692, 447] on input "text" at bounding box center [669, 450] width 202 height 32
type input "*"
type input "***"
type input "****"
type input "**********"
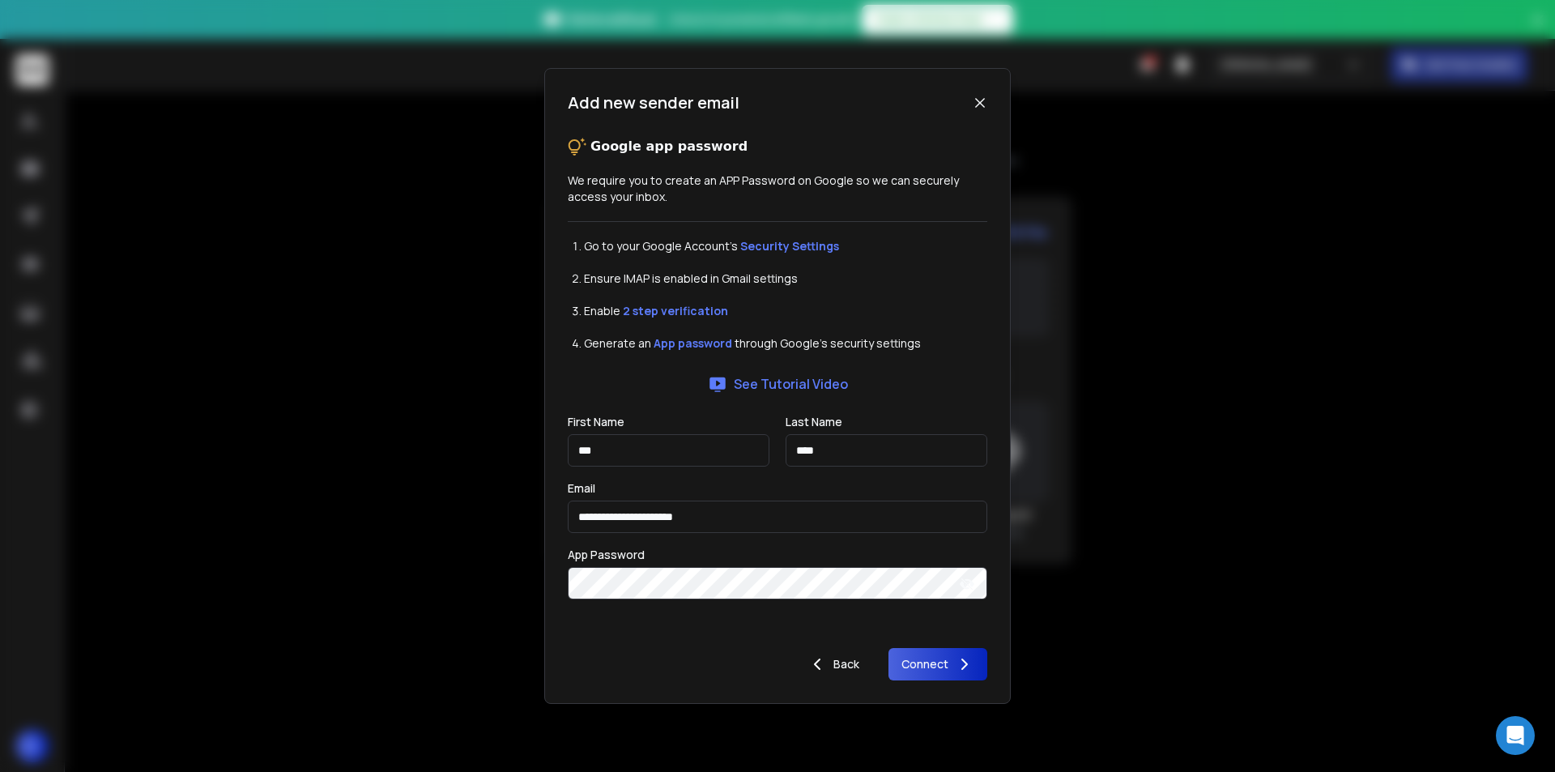
click at [950, 664] on button "Connect" at bounding box center [937, 664] width 99 height 32
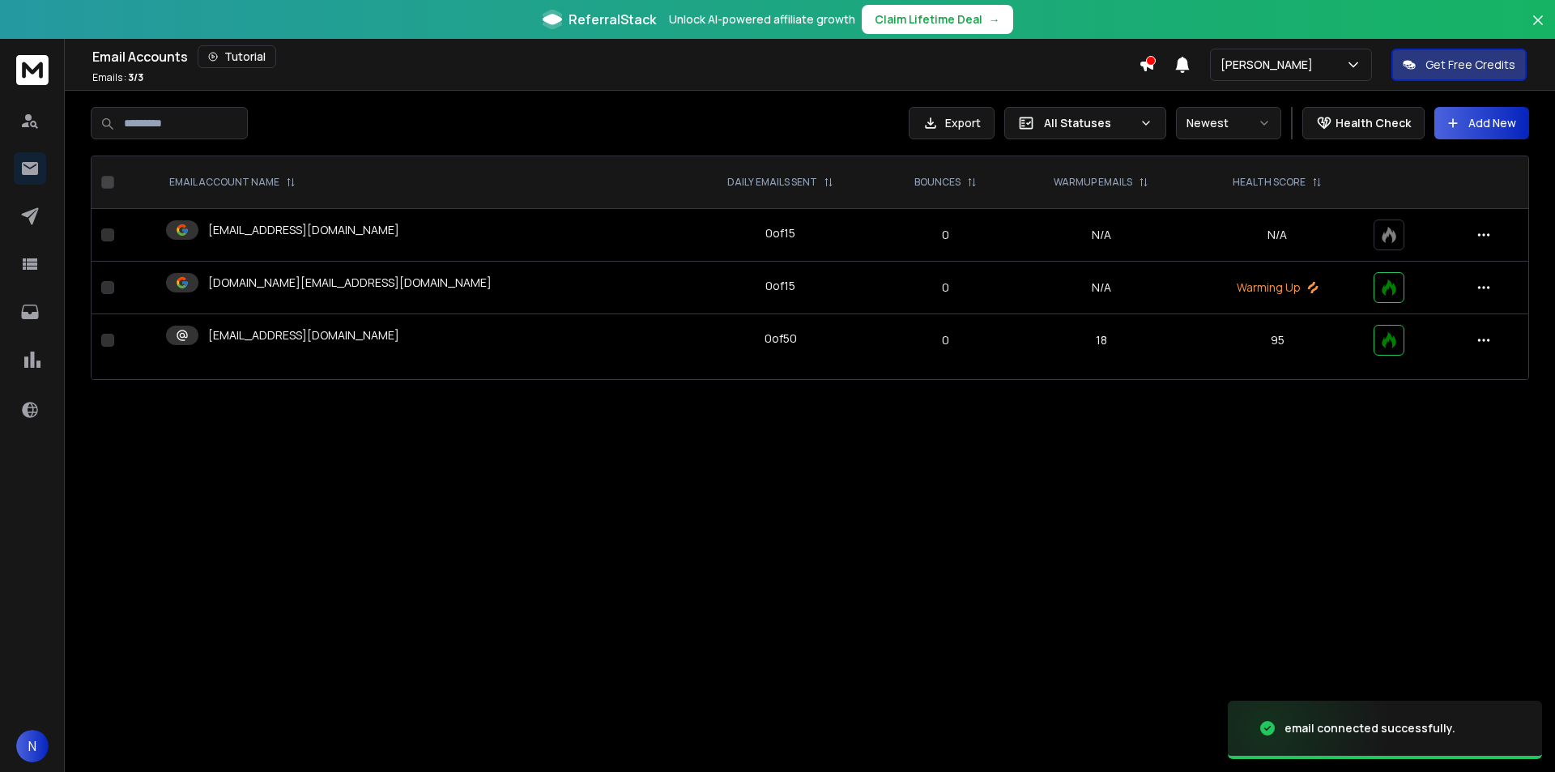
click at [1138, 535] on div "ReferralStack Unlock AI-powered affiliate growth Lifetime Deals available! Clai…" at bounding box center [777, 386] width 1555 height 772
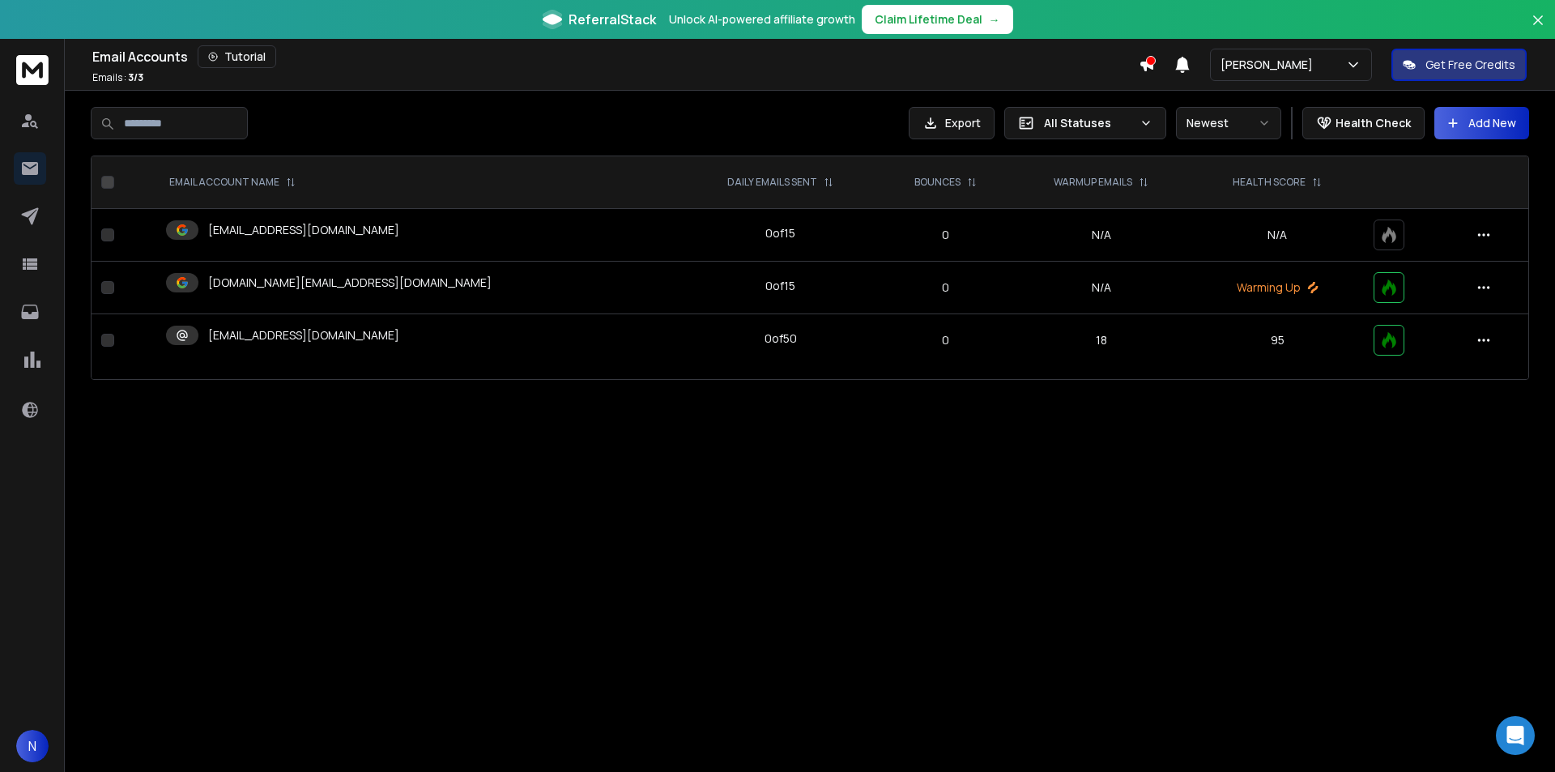
click at [914, 232] on p "0" at bounding box center [945, 235] width 113 height 16
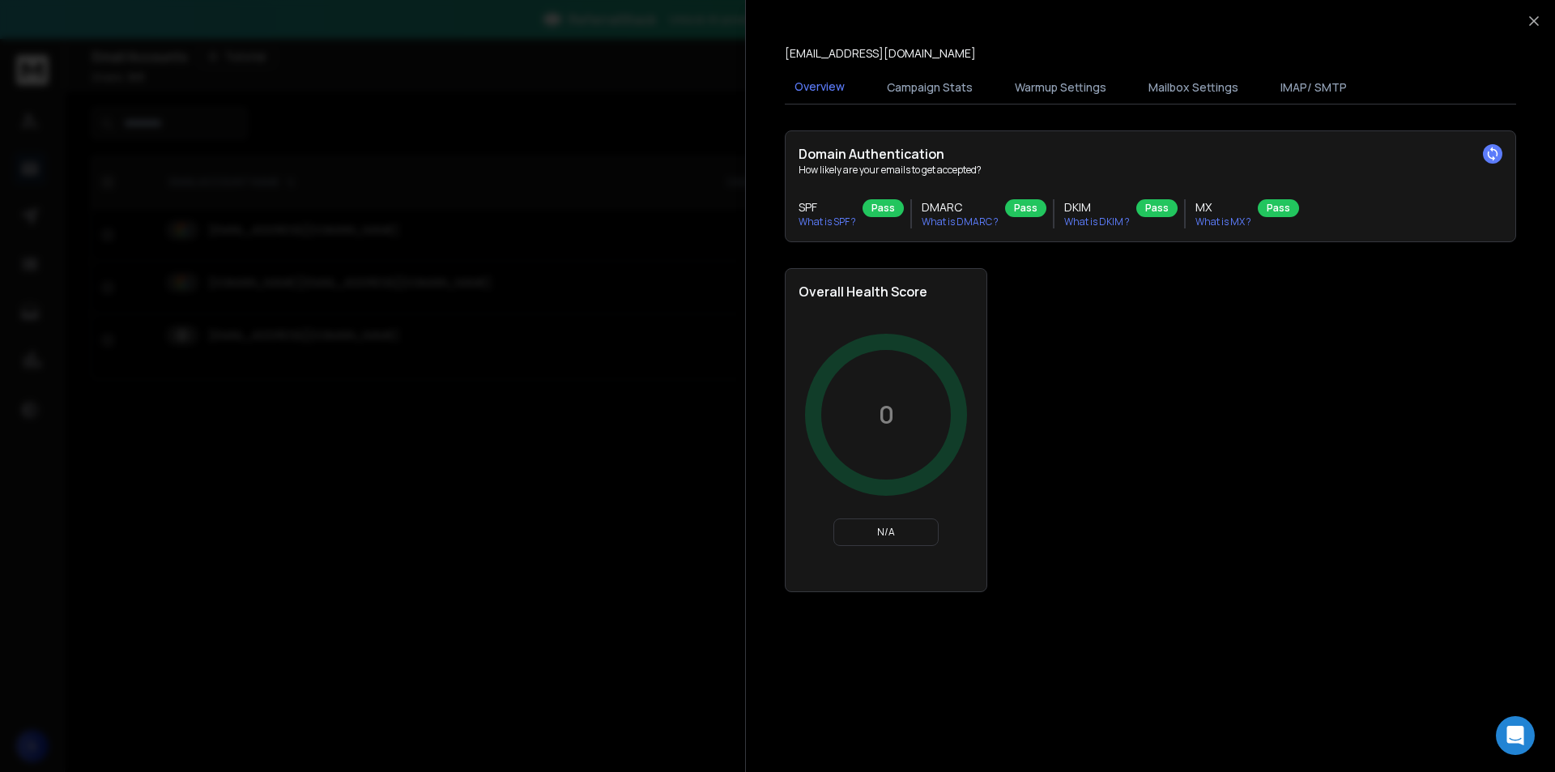
click at [1056, 87] on button "Warmup Settings" at bounding box center [1060, 88] width 111 height 36
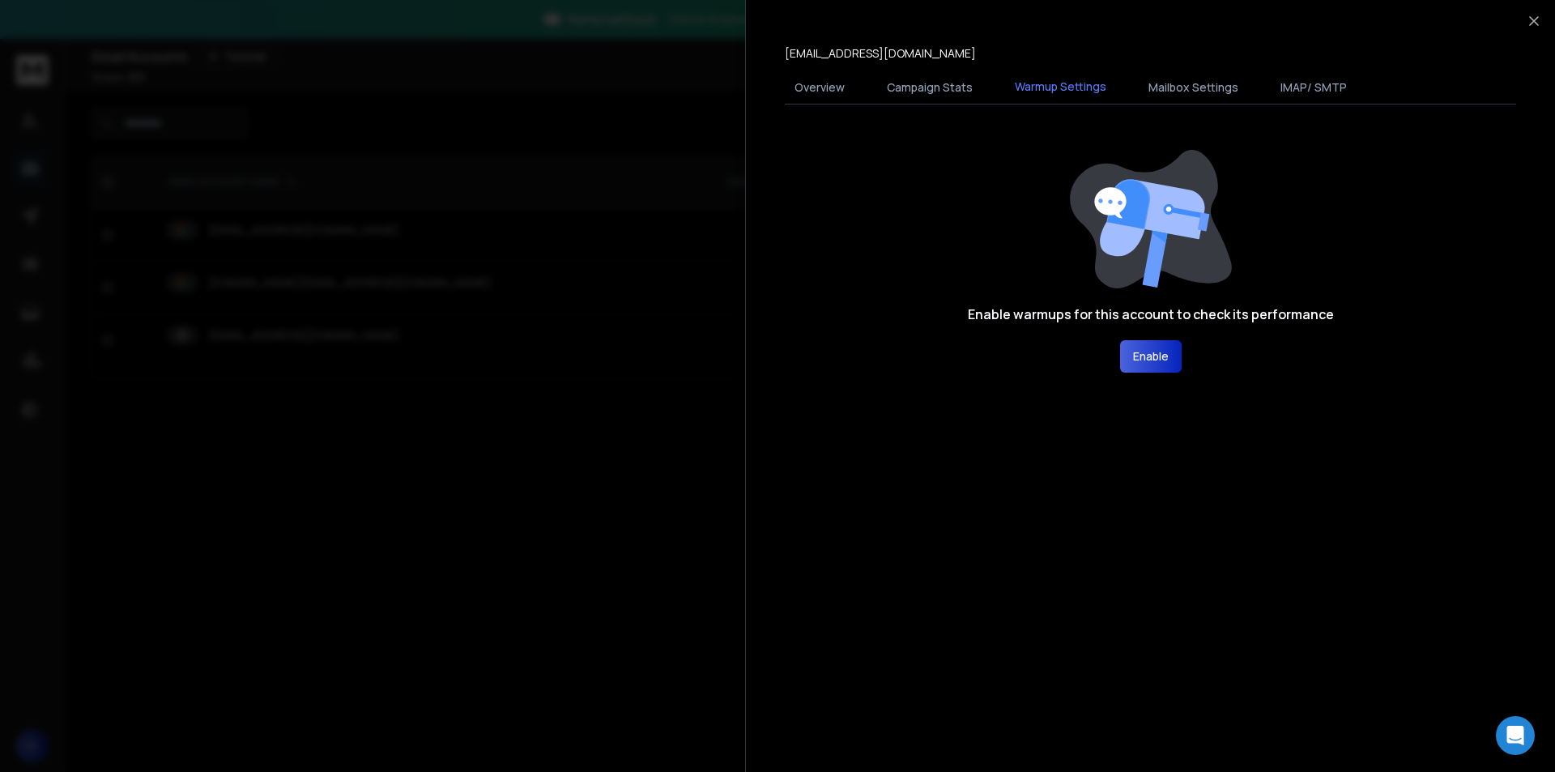
click at [1149, 359] on button "Enable" at bounding box center [1151, 356] width 62 height 32
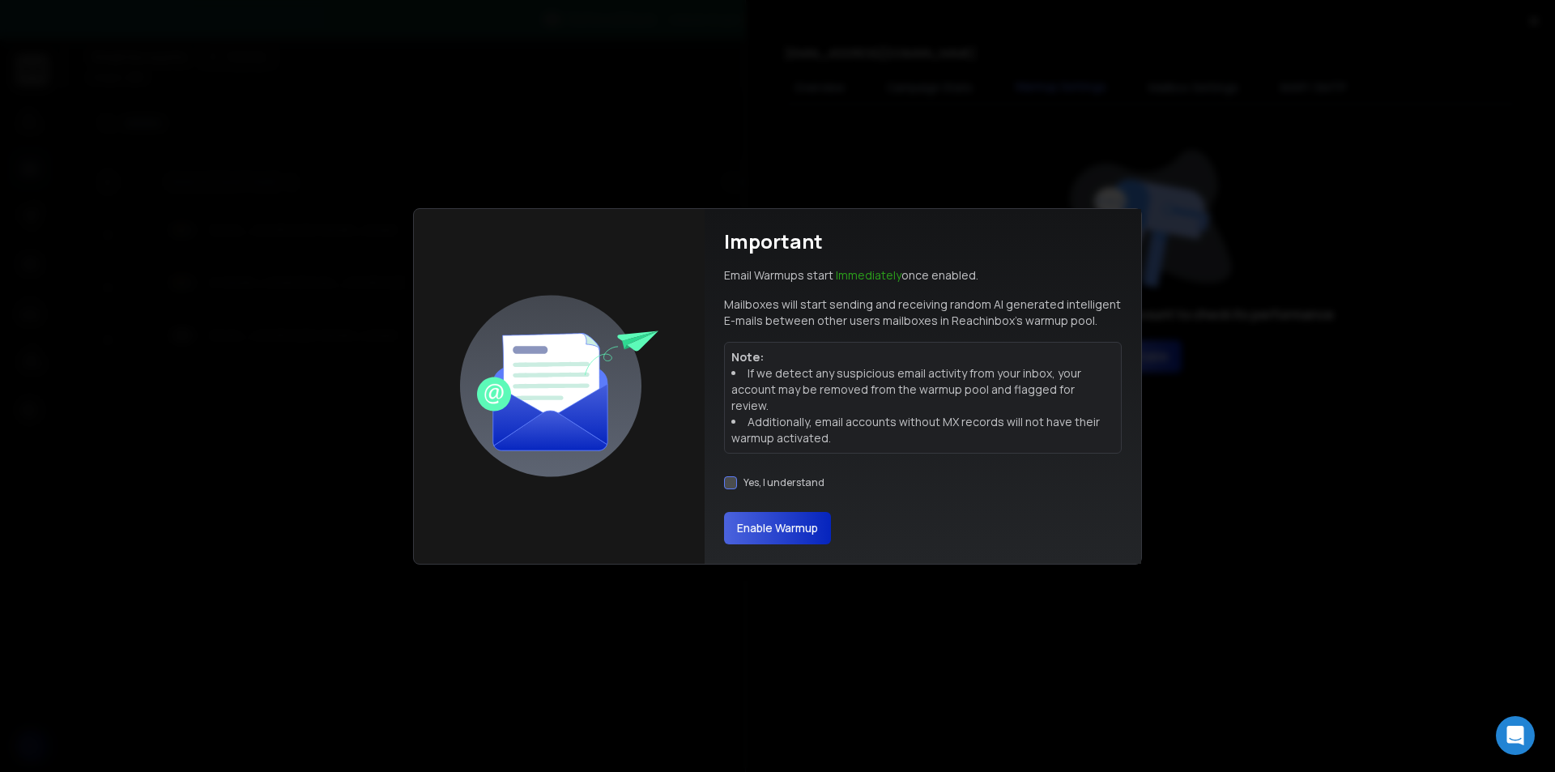
click at [728, 476] on button "Yes, I understand" at bounding box center [730, 482] width 13 height 13
click at [801, 523] on button "Enable Warmup" at bounding box center [777, 528] width 107 height 32
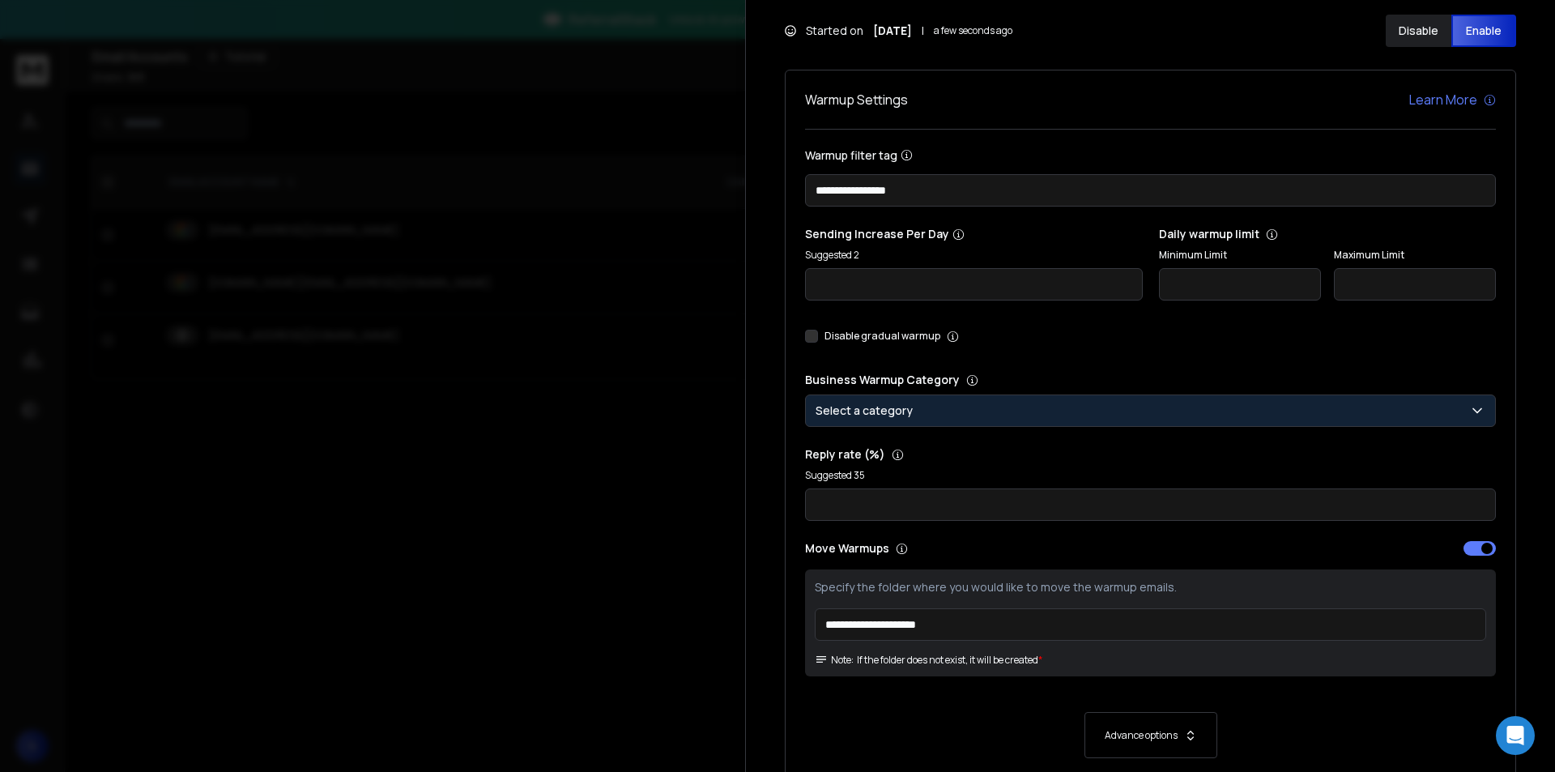
scroll to position [232, 0]
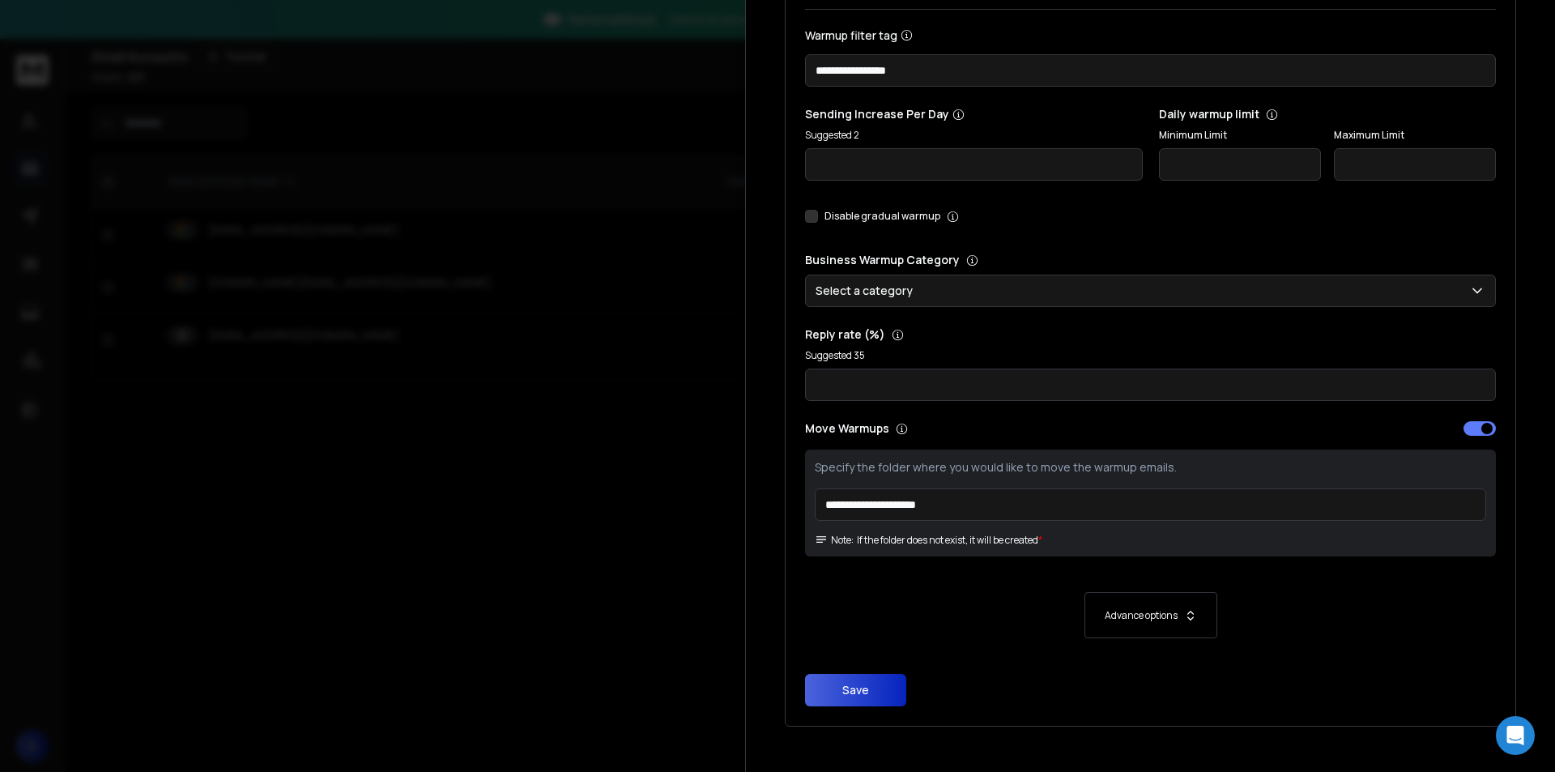
click at [889, 696] on button "Save" at bounding box center [855, 690] width 101 height 32
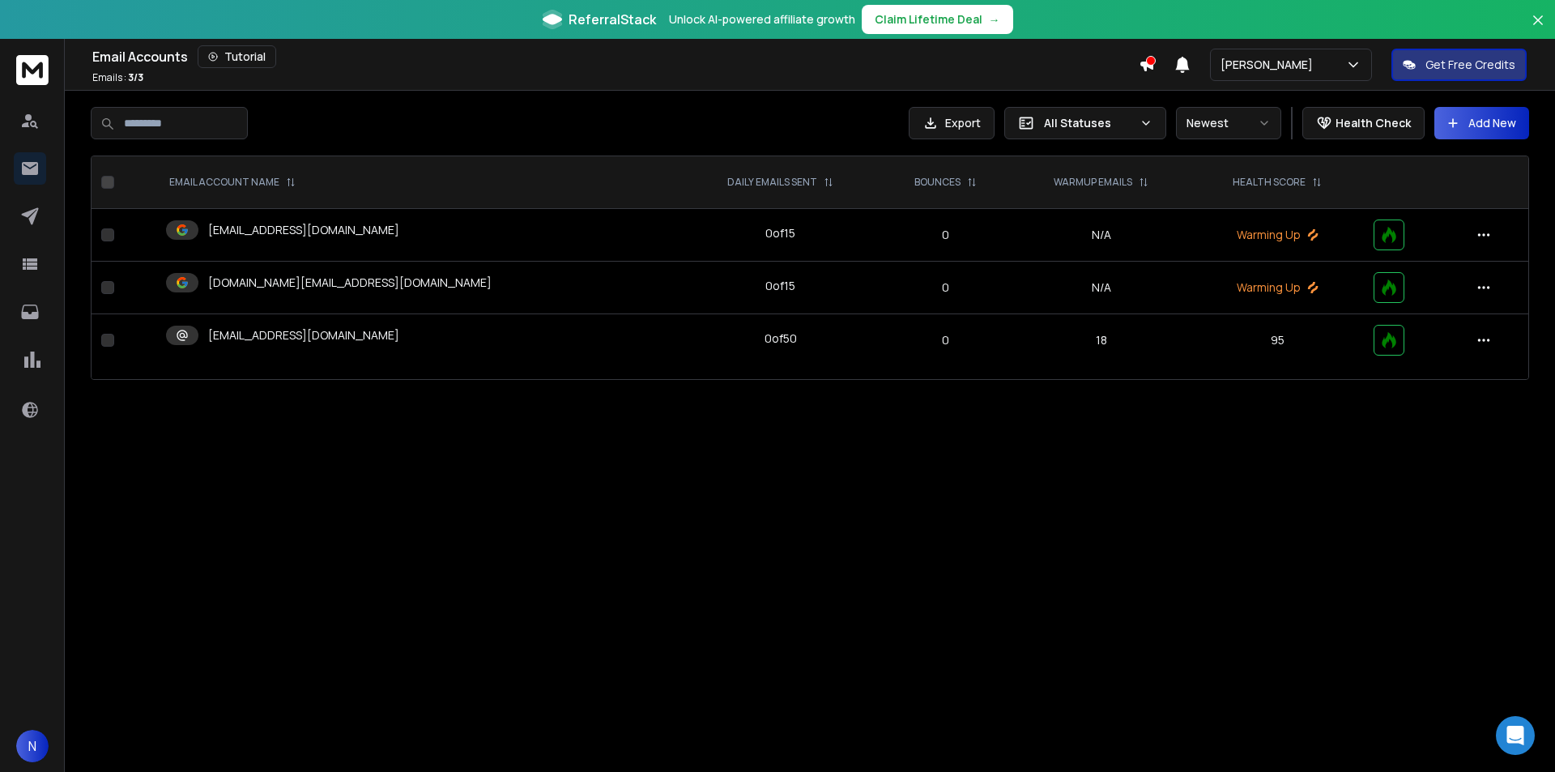
click at [1381, 238] on icon at bounding box center [1389, 235] width 16 height 16
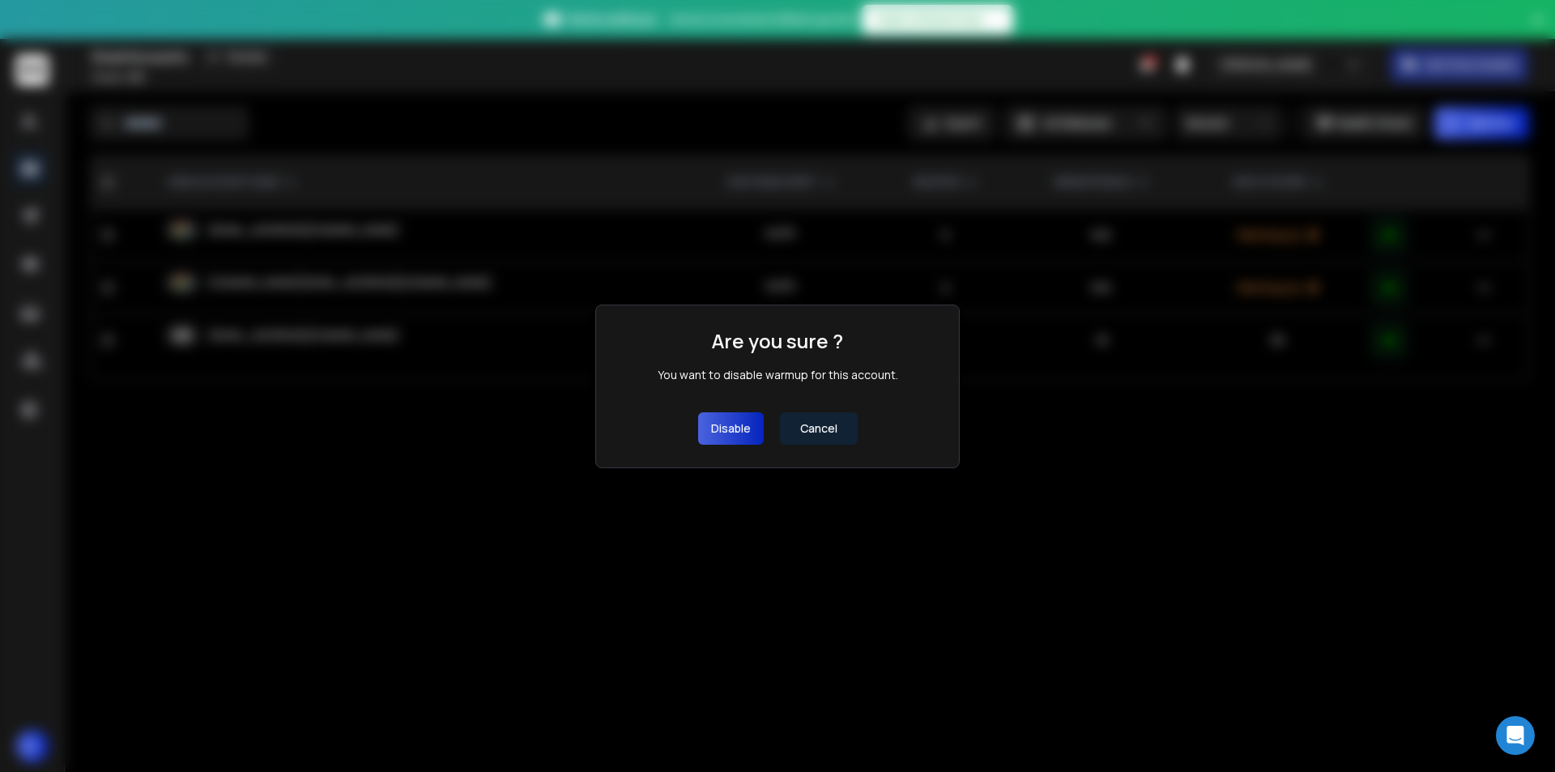
click at [1062, 539] on div "Are you sure ? You want to disable warmup for this account. Disable Cancel" at bounding box center [777, 386] width 1555 height 772
click at [838, 436] on button "Cancel" at bounding box center [819, 428] width 78 height 32
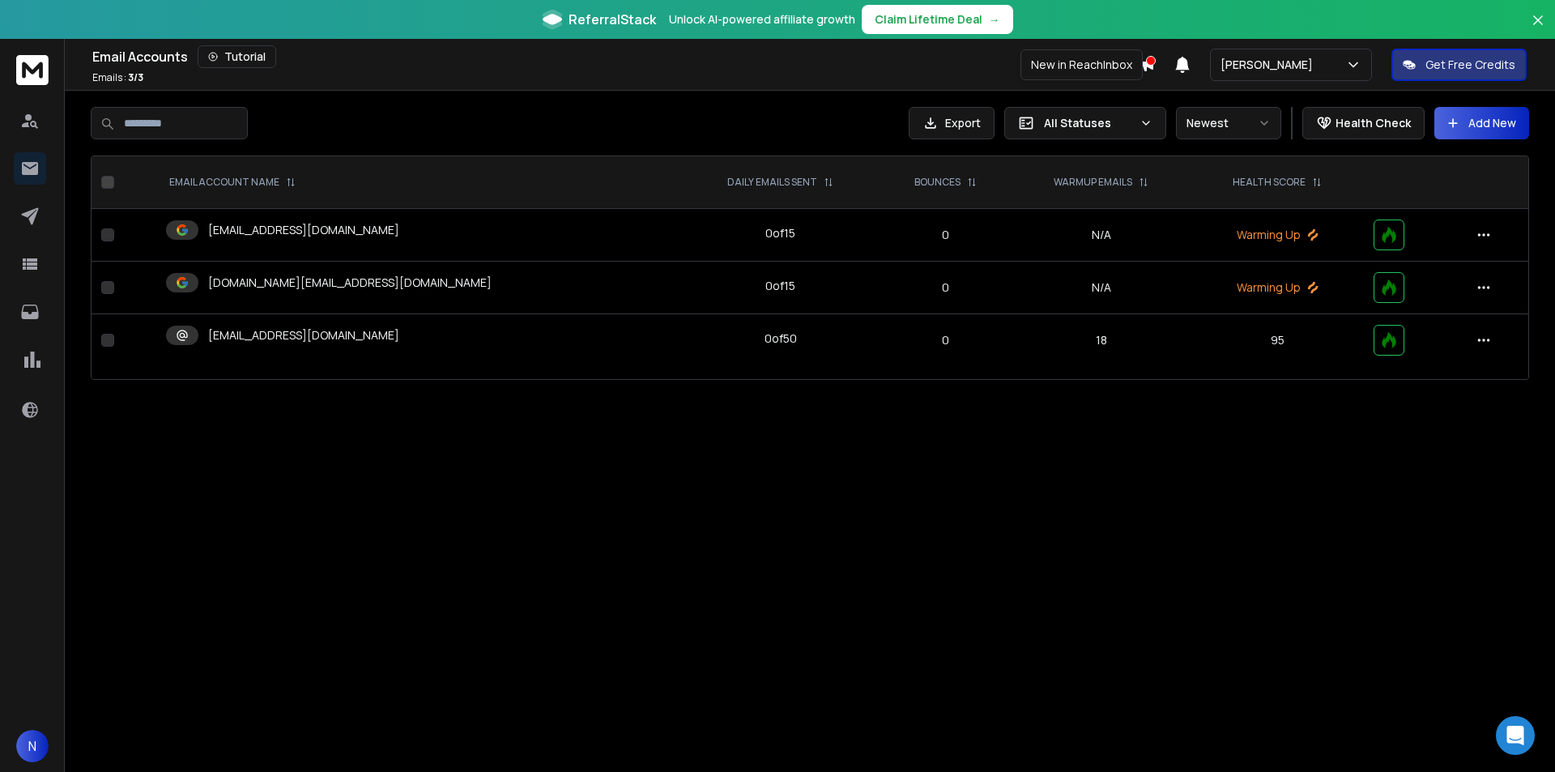
click at [1153, 62] on div at bounding box center [1151, 61] width 10 height 10
